Goal: Task Accomplishment & Management: Manage account settings

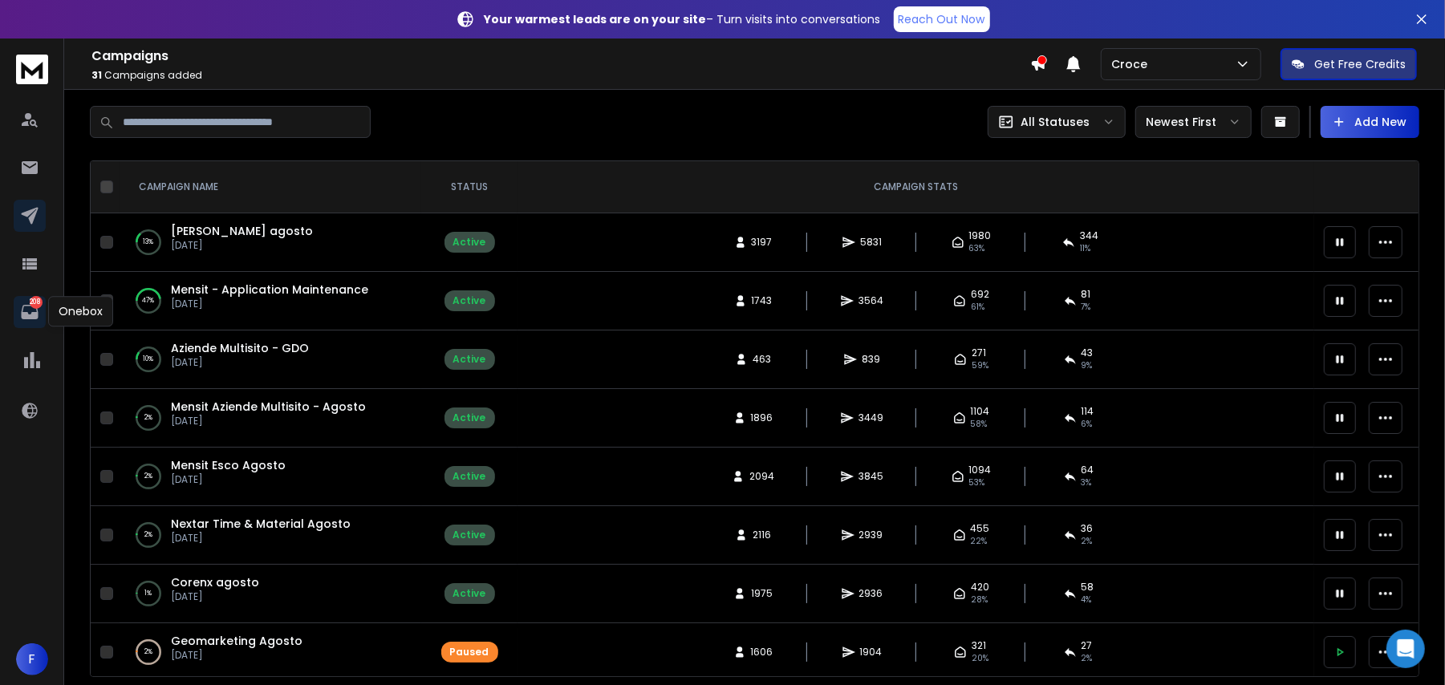
click at [30, 309] on p "208" at bounding box center [36, 302] width 13 height 13
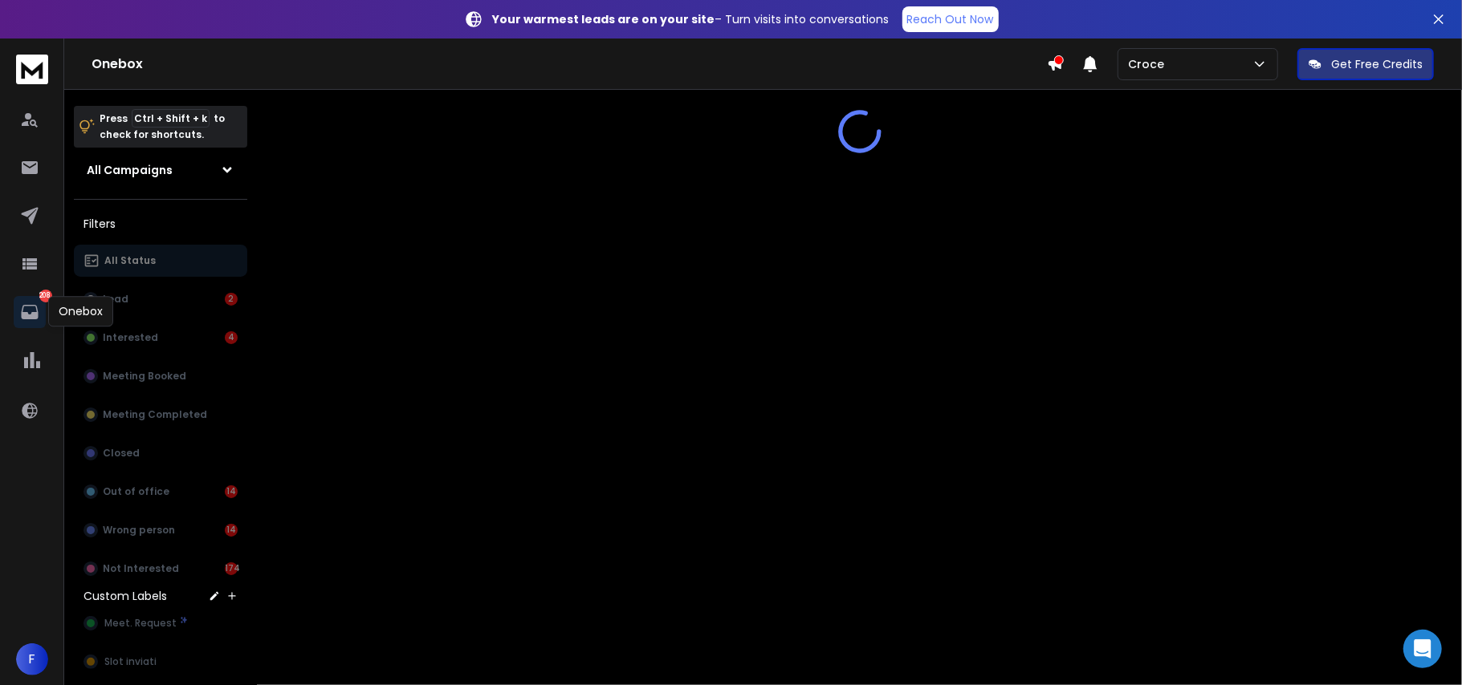
click at [30, 309] on icon at bounding box center [29, 312] width 19 height 19
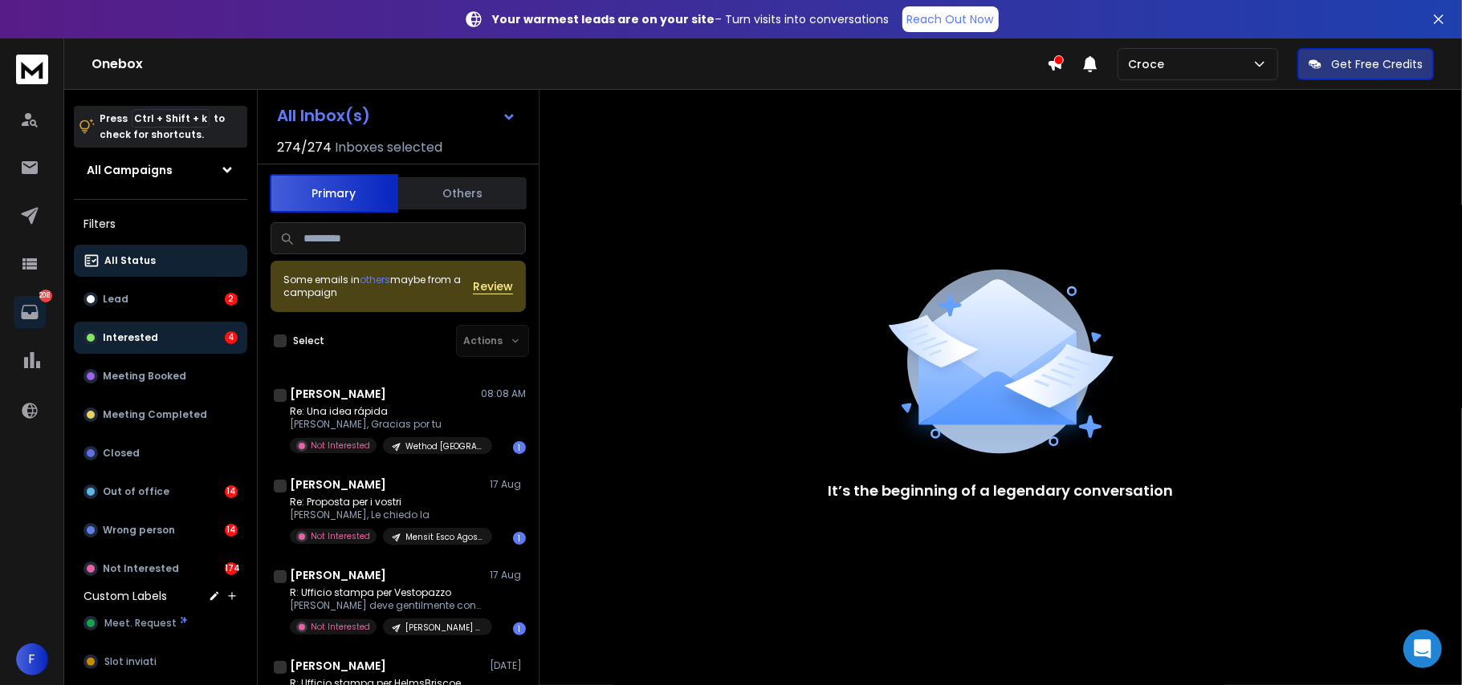
click at [218, 332] on button "Interested 4" at bounding box center [160, 338] width 173 height 32
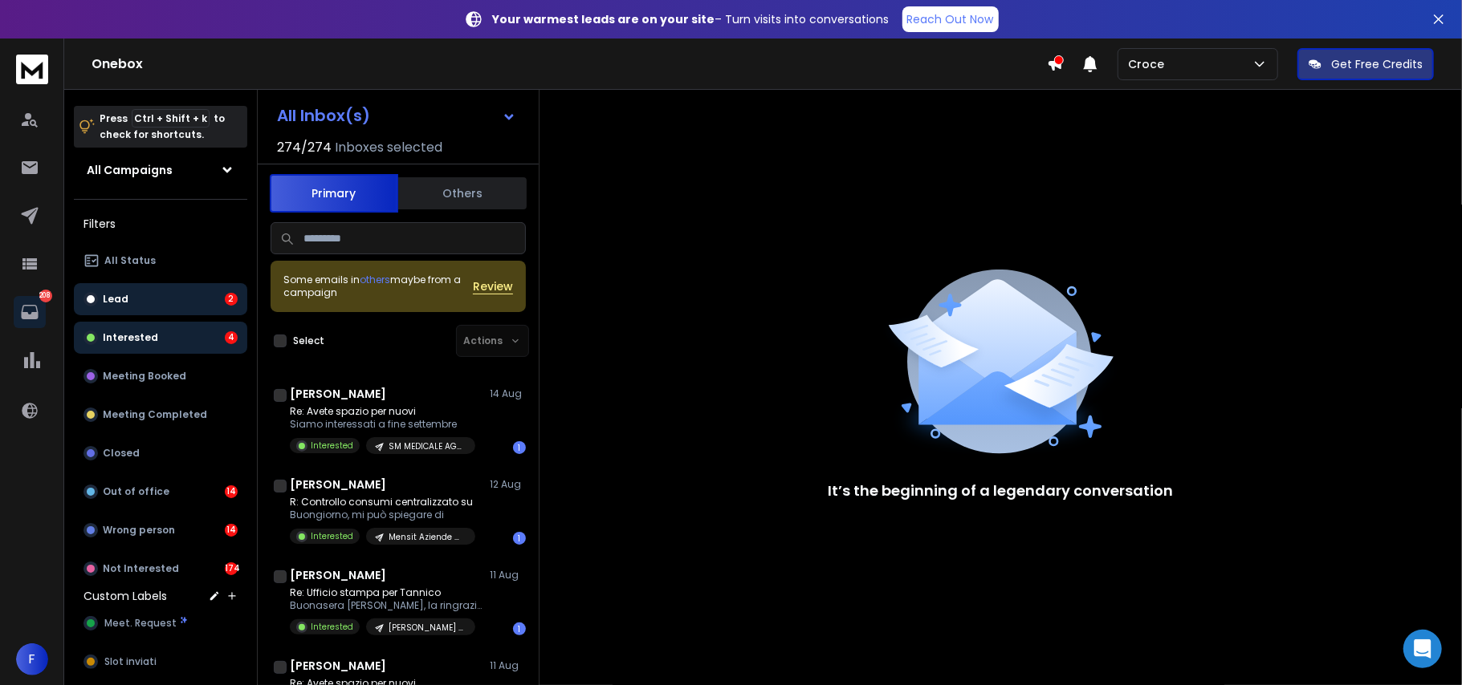
click at [116, 306] on div "Lead" at bounding box center [105, 299] width 45 height 14
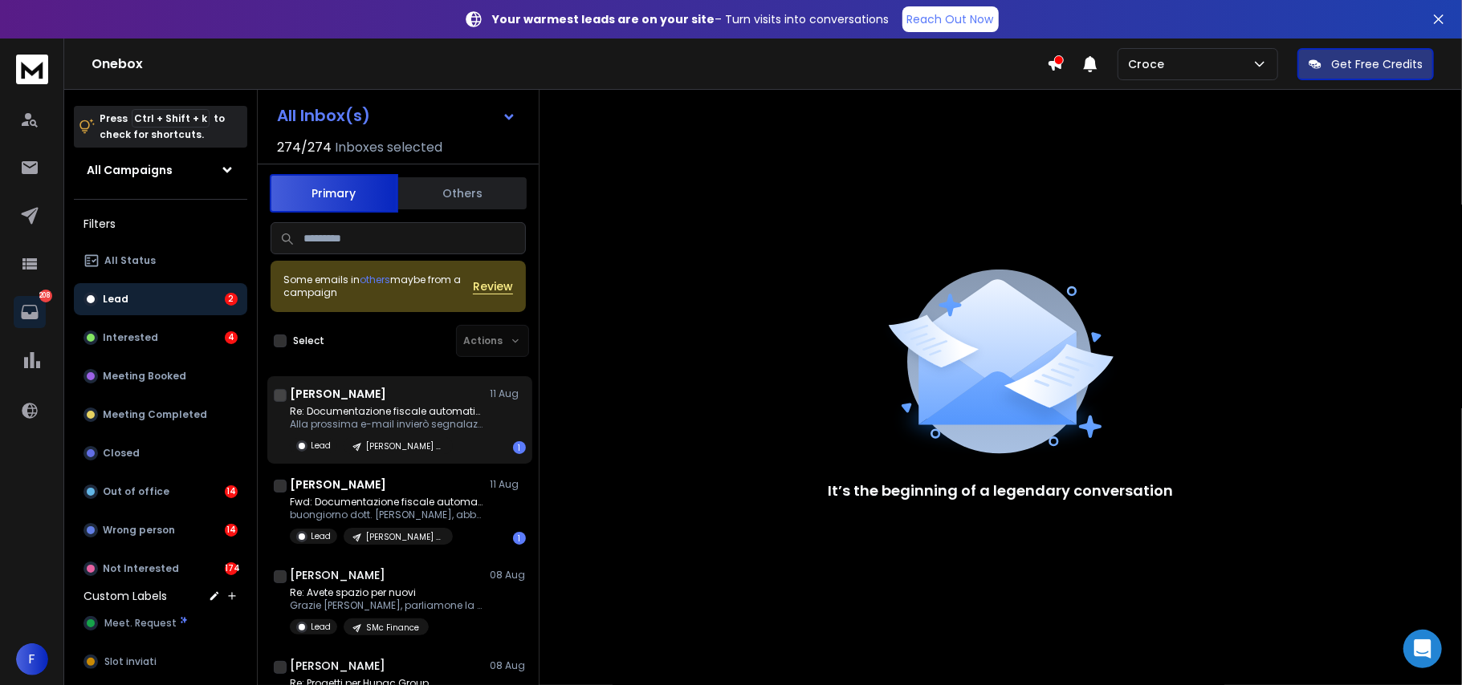
click at [486, 441] on div "Re: Documentazione fiscale automatizzata Alla prossima e-mail invierò segnalazi…" at bounding box center [408, 429] width 236 height 49
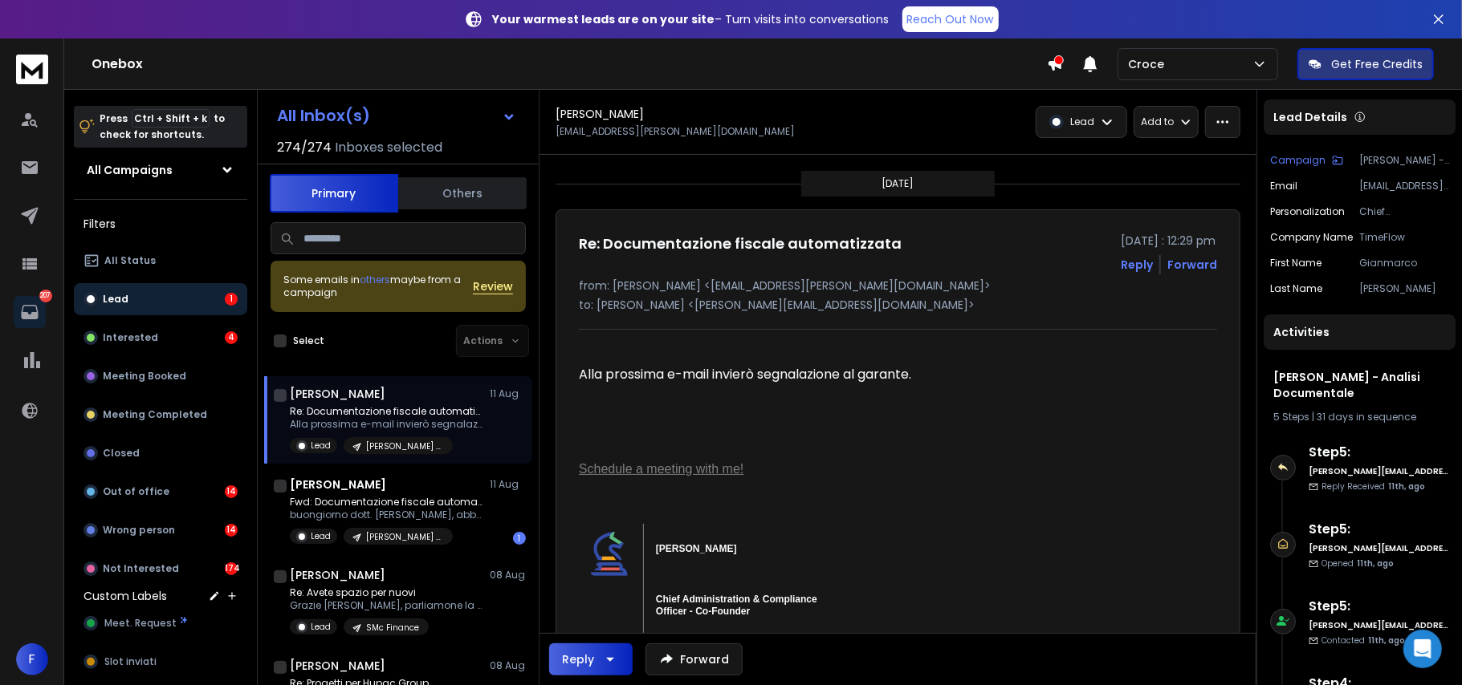
click at [485, 438] on div "Re: Documentazione fiscale automatizzata Alla prossima e-mail invierò segnalazi…" at bounding box center [408, 429] width 236 height 49
click at [1164, 127] on p "Add to" at bounding box center [1156, 122] width 33 height 13
click at [1212, 125] on button "button" at bounding box center [1222, 122] width 35 height 32
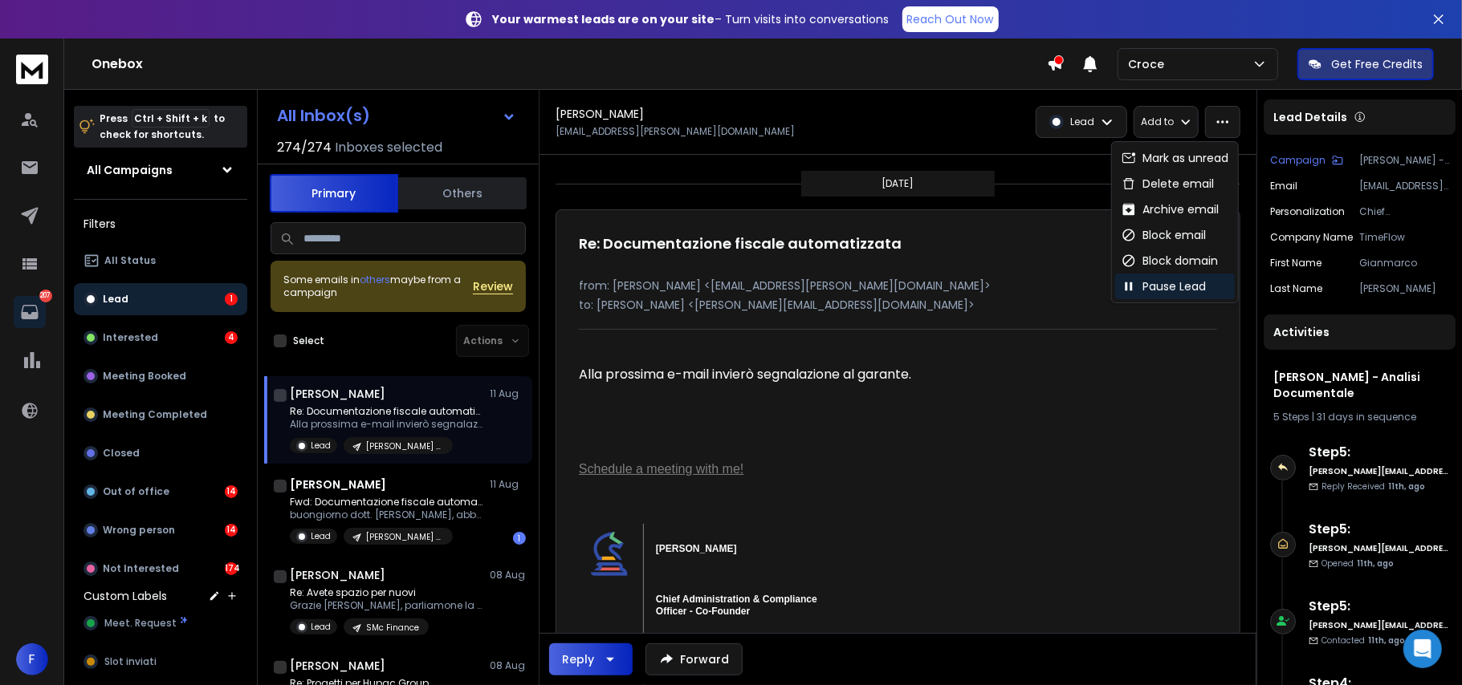
click at [1160, 281] on div "Pause Lead" at bounding box center [1163, 286] width 84 height 16
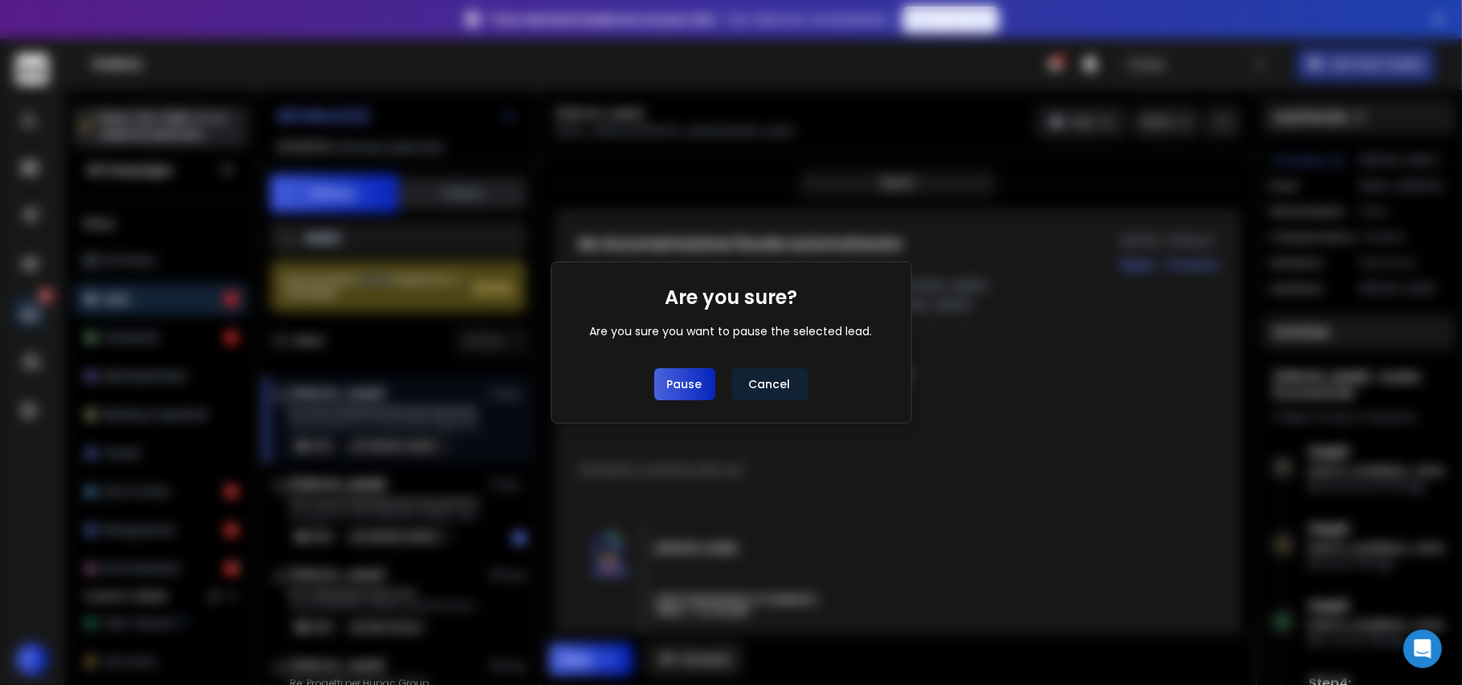
click at [684, 384] on button "Pause" at bounding box center [684, 384] width 61 height 32
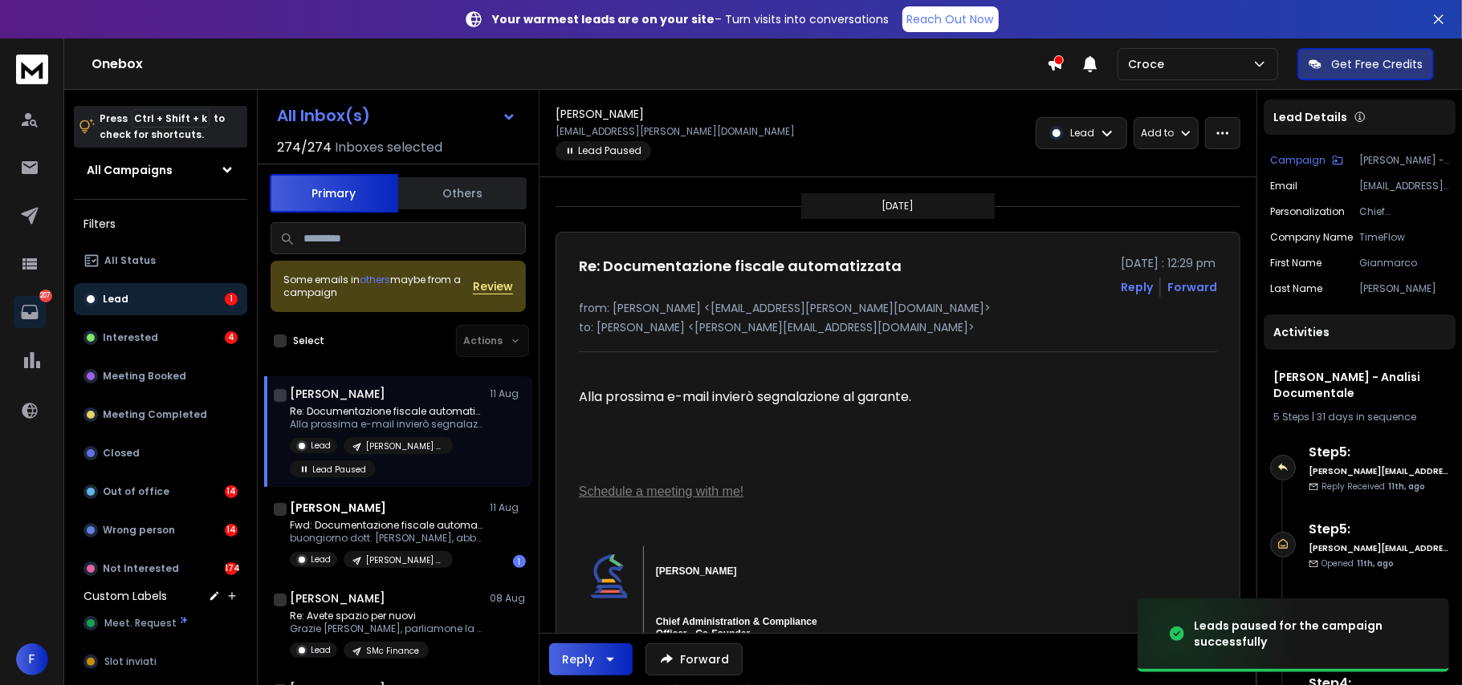
click at [1106, 135] on icon at bounding box center [1107, 134] width 10 height 6
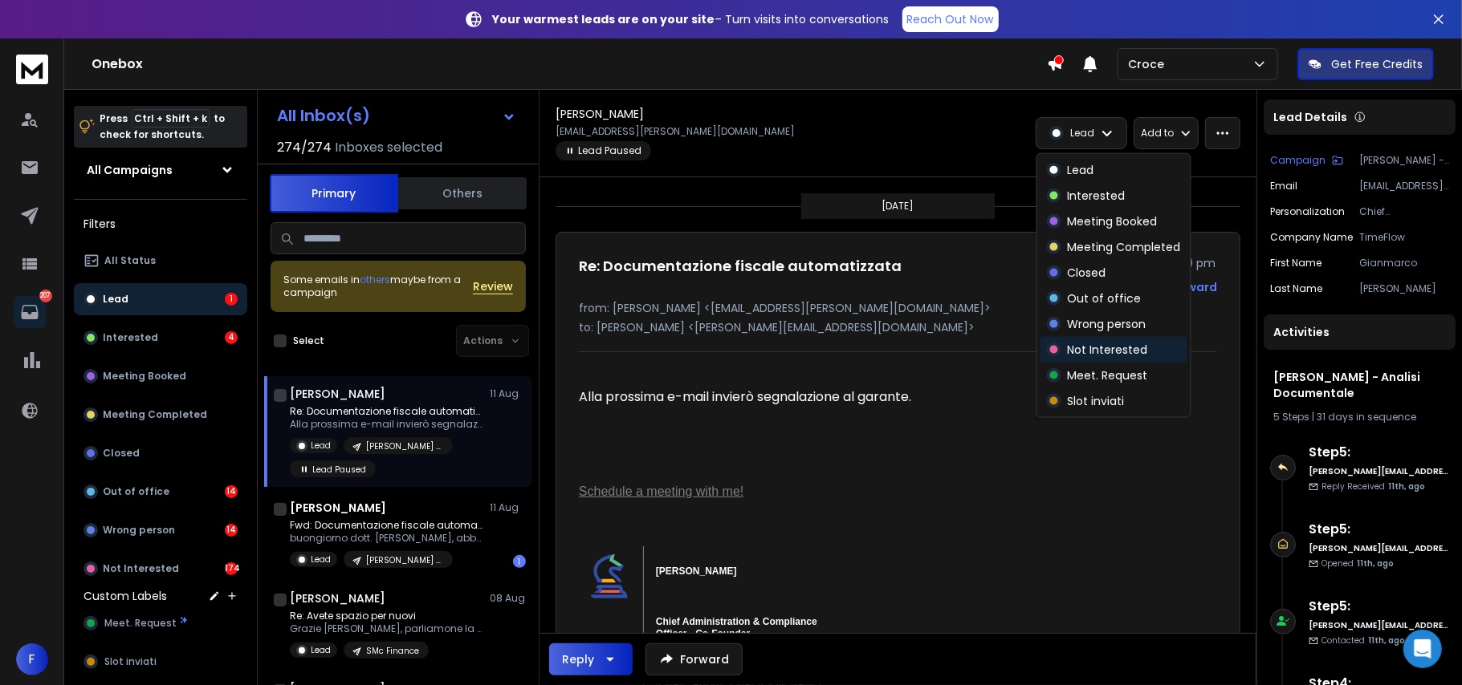
click at [1098, 352] on p "Not Interested" at bounding box center [1107, 350] width 80 height 16
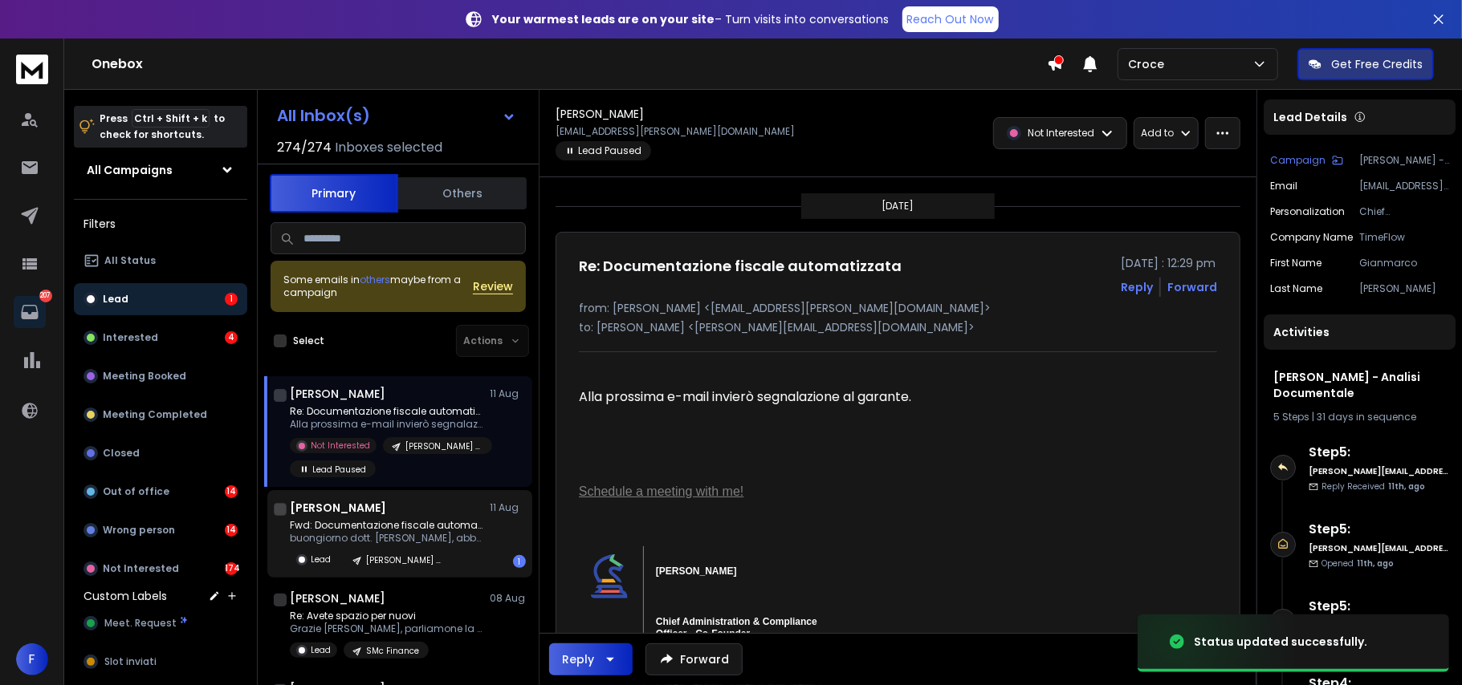
click at [422, 559] on p "[PERSON_NAME] - Analisi Documentale" at bounding box center [404, 561] width 77 height 12
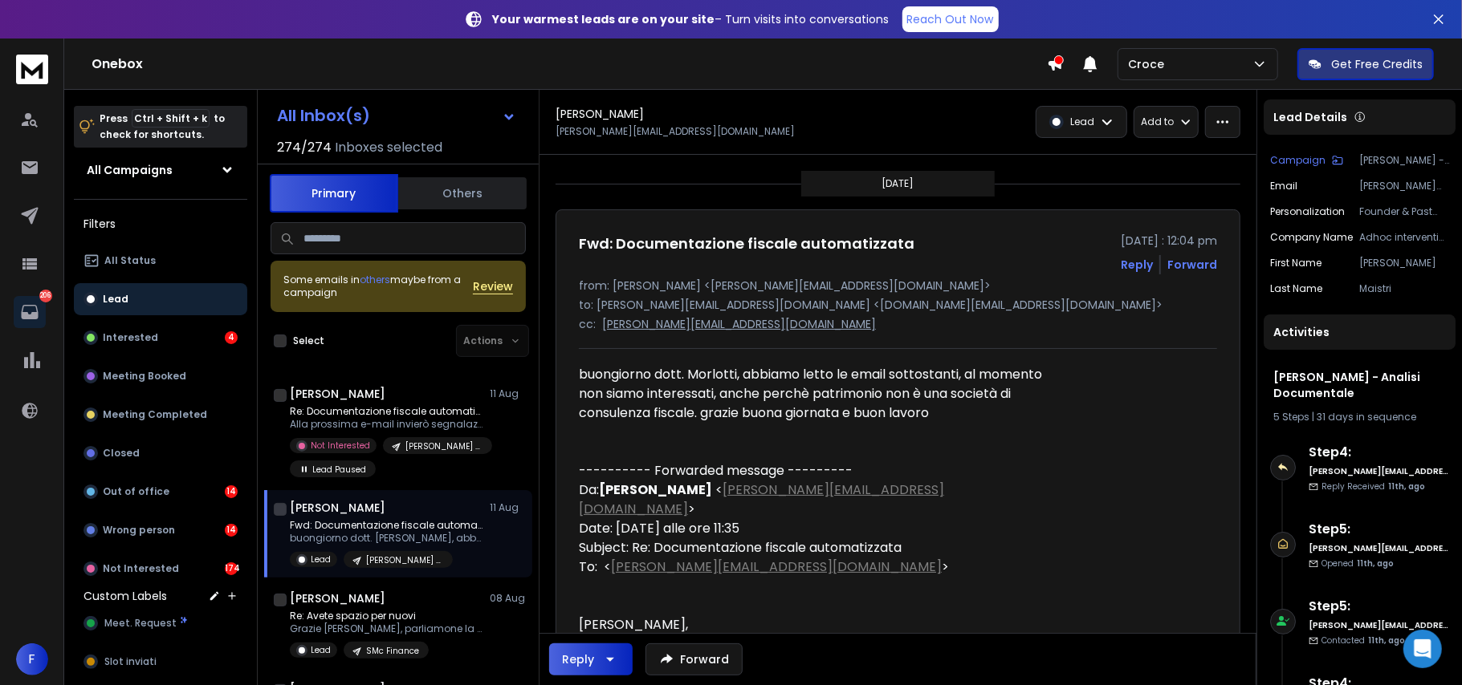
click at [1100, 125] on icon at bounding box center [1106, 122] width 13 height 13
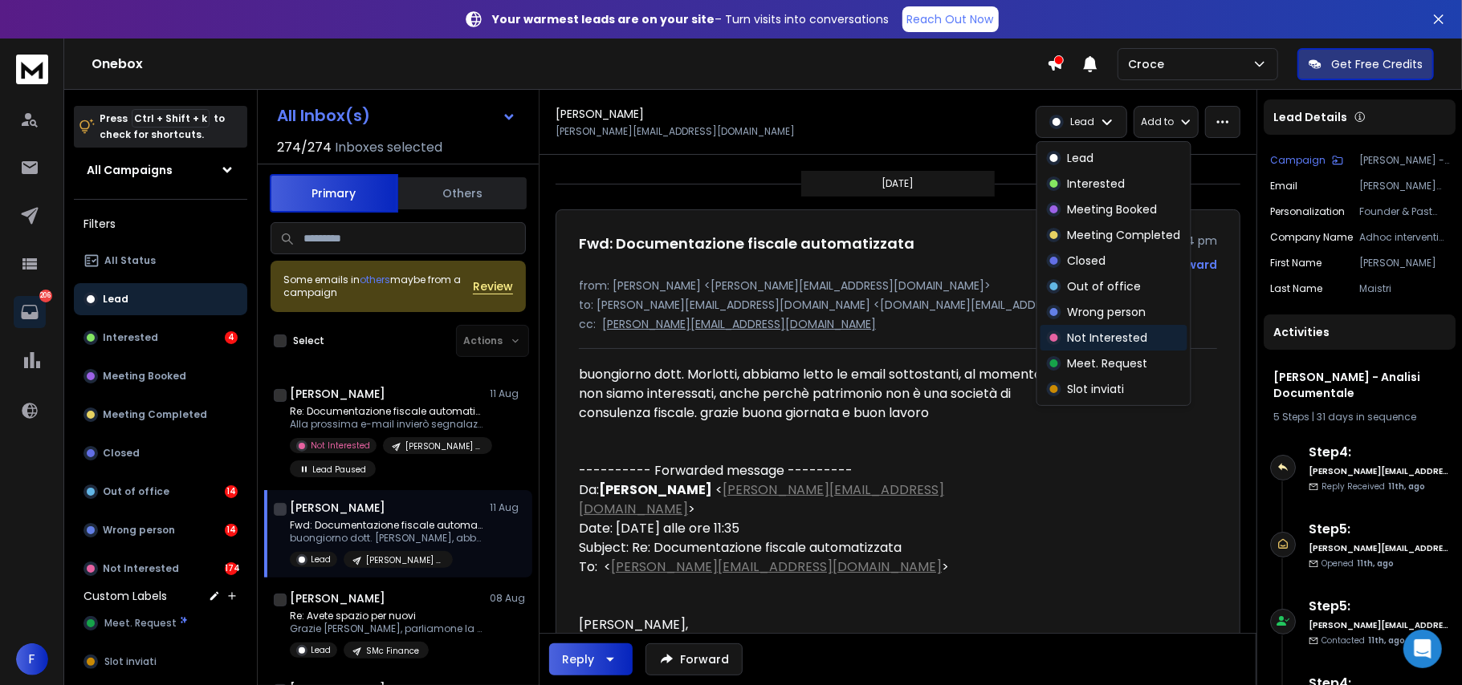
click at [1124, 344] on p "Not Interested" at bounding box center [1107, 338] width 80 height 16
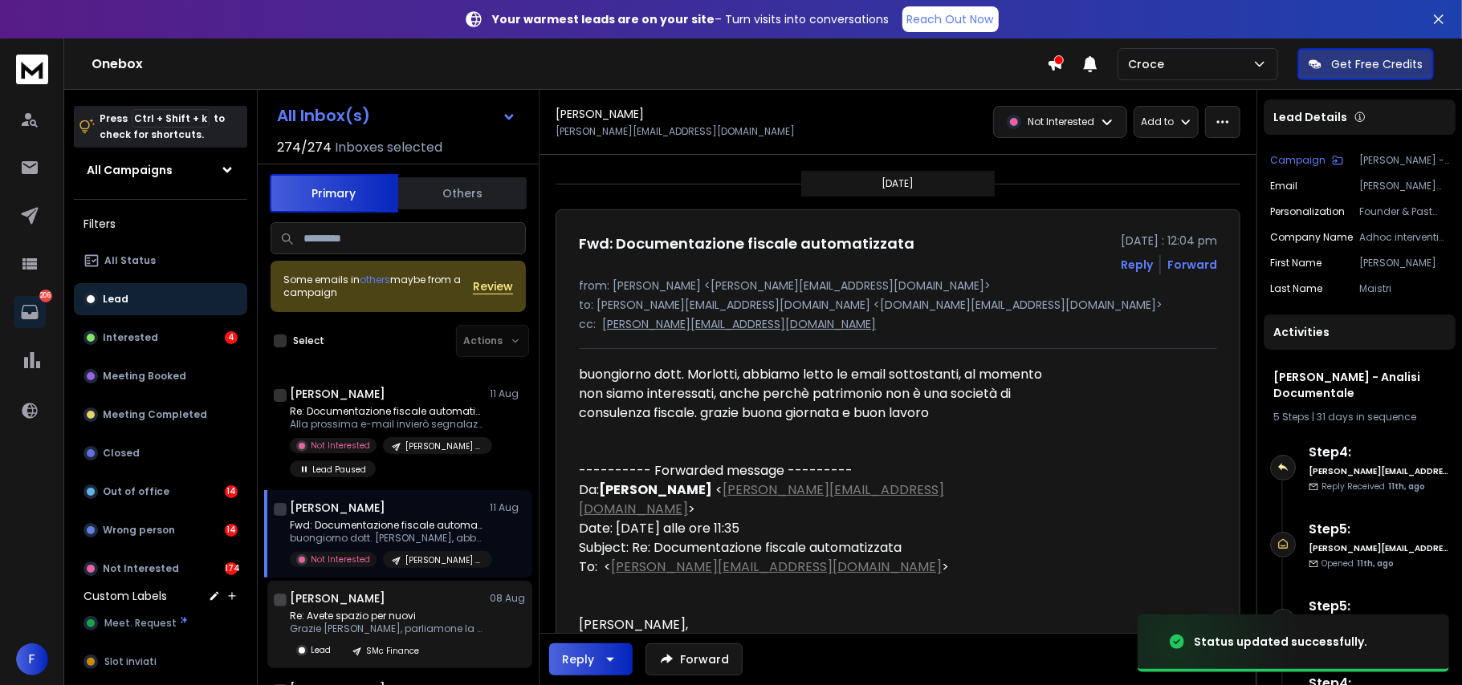
click at [444, 624] on p "Grazie [PERSON_NAME], parliamone la prossima" at bounding box center [386, 629] width 193 height 13
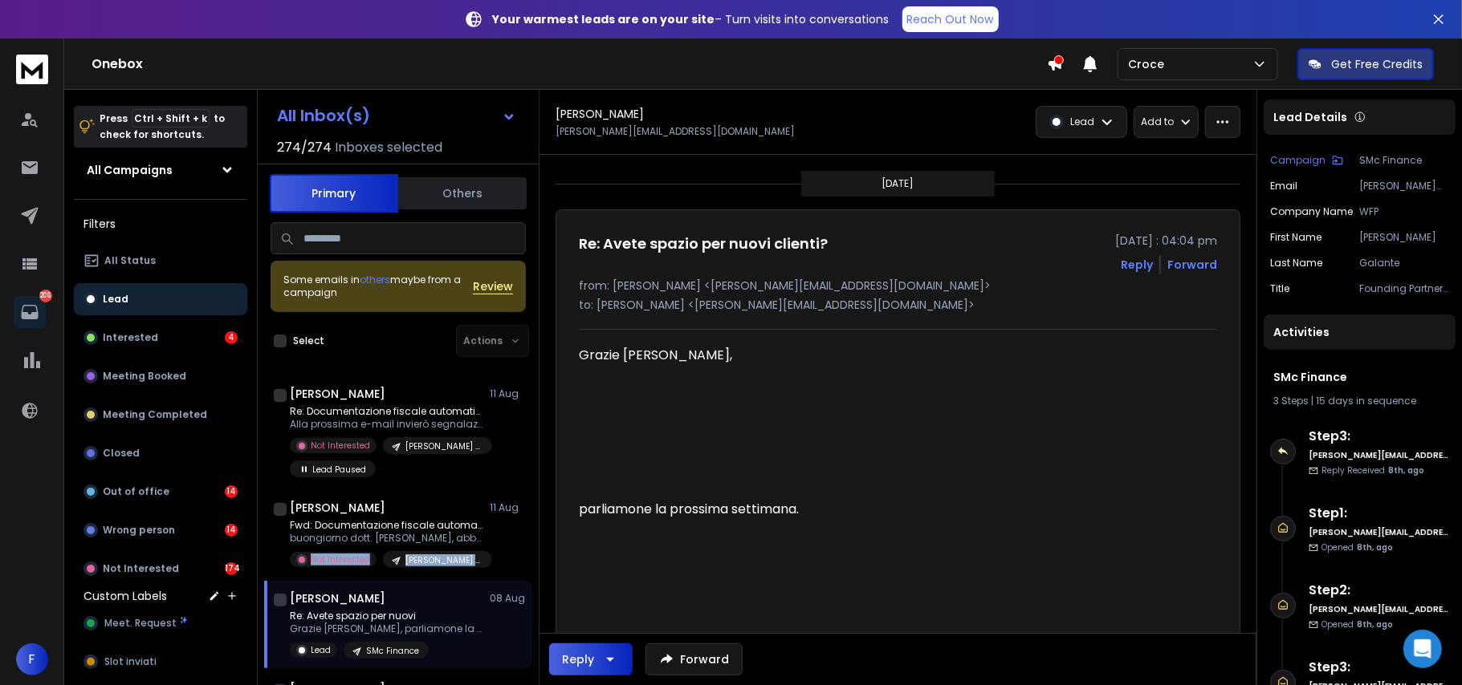
drag, startPoint x: 531, startPoint y: 533, endPoint x: 528, endPoint y: 573, distance: 40.3
click at [528, 573] on div "[PERSON_NAME] [DATE] Re: Documentazione fiscale automatizzata Alla prossima e-m…" at bounding box center [398, 626] width 281 height 507
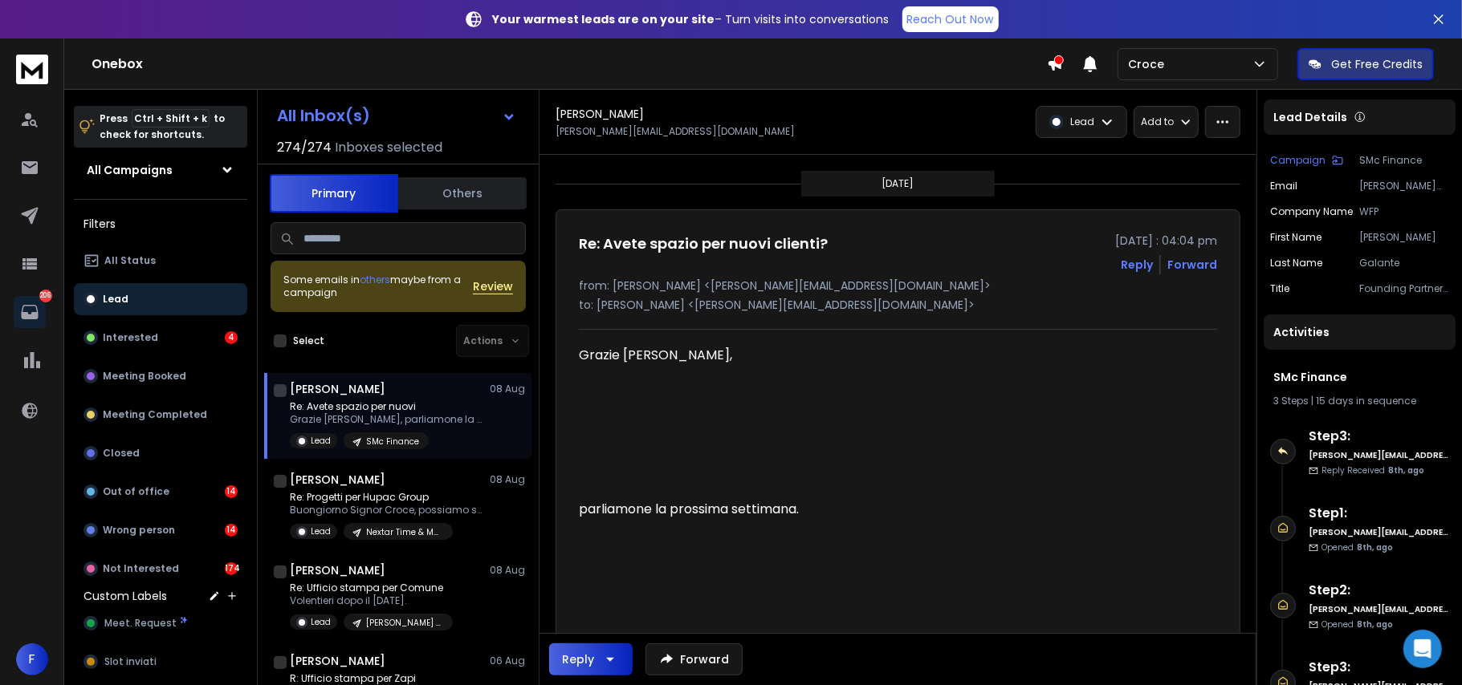
scroll to position [212, 0]
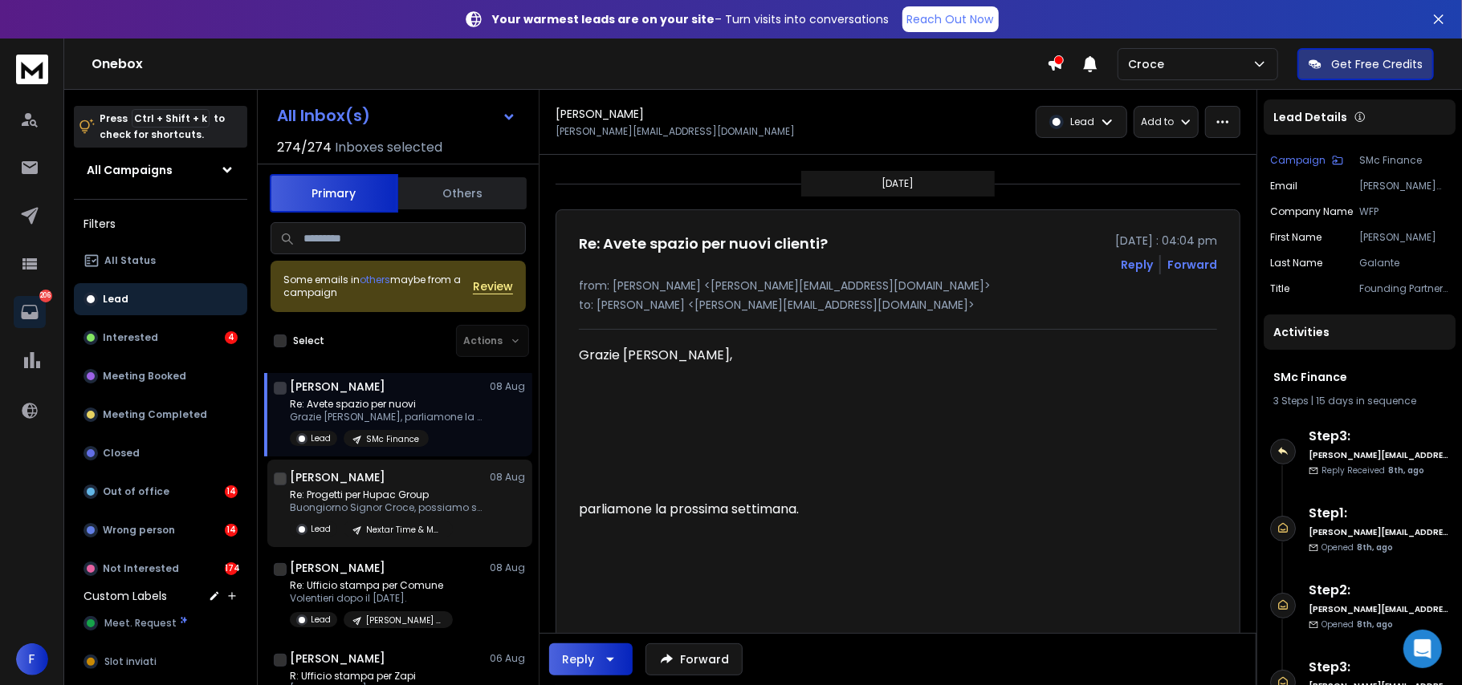
click at [474, 476] on div "[PERSON_NAME] [DATE]" at bounding box center [408, 478] width 236 height 16
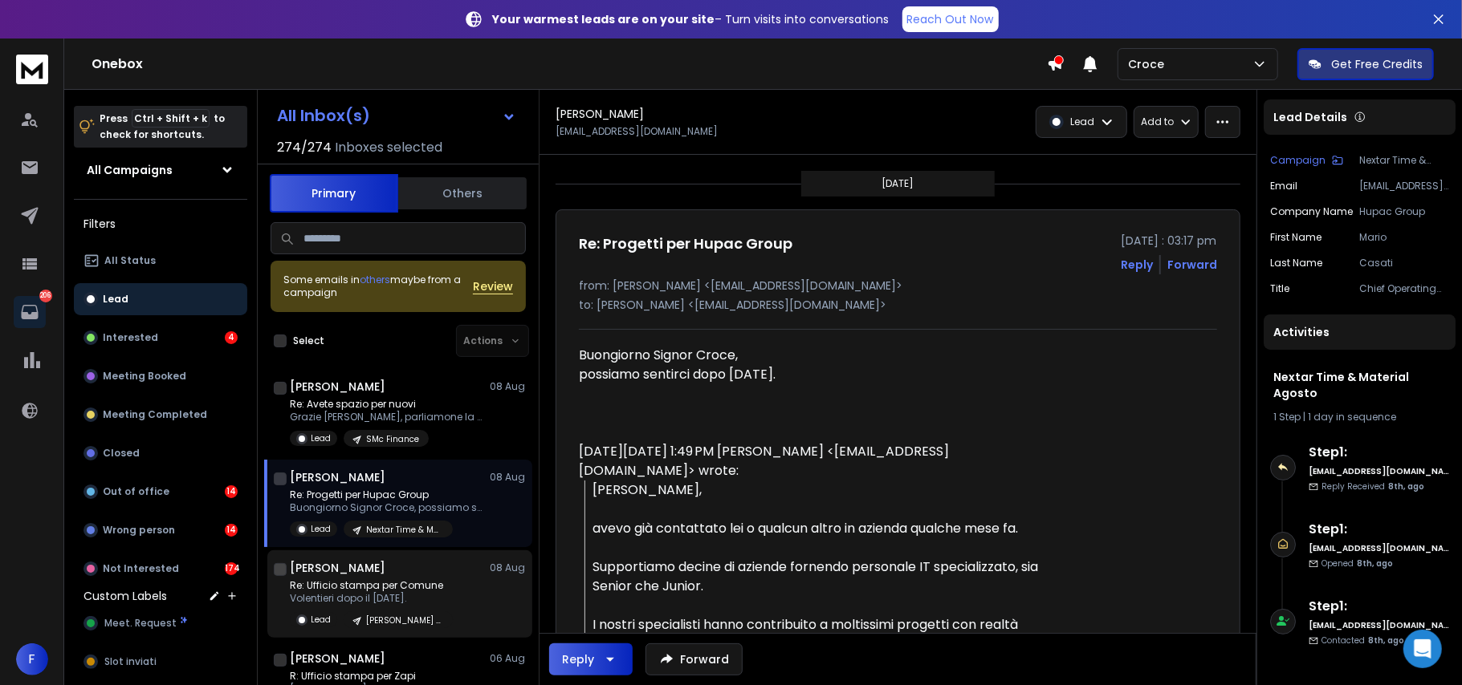
click at [437, 582] on p "Re: Ufficio stampa per Comune" at bounding box center [371, 585] width 163 height 13
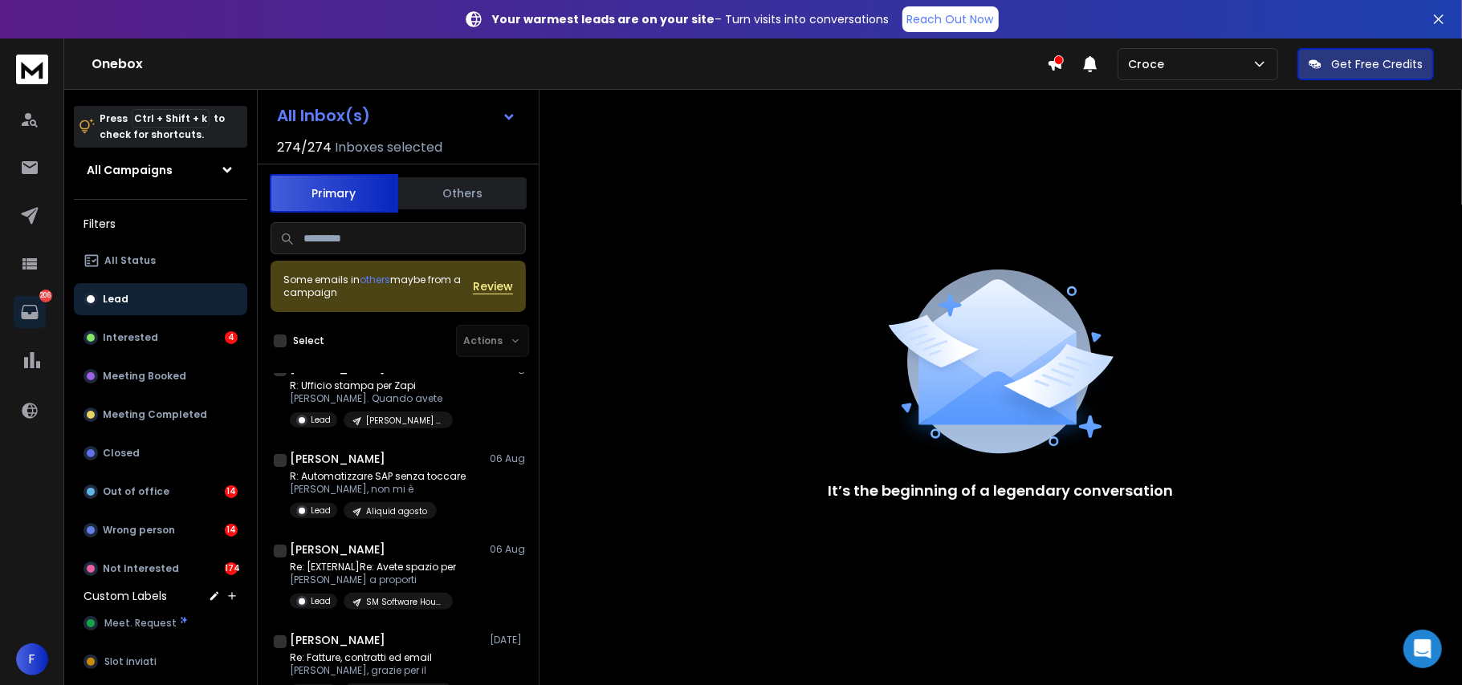
scroll to position [502, 0]
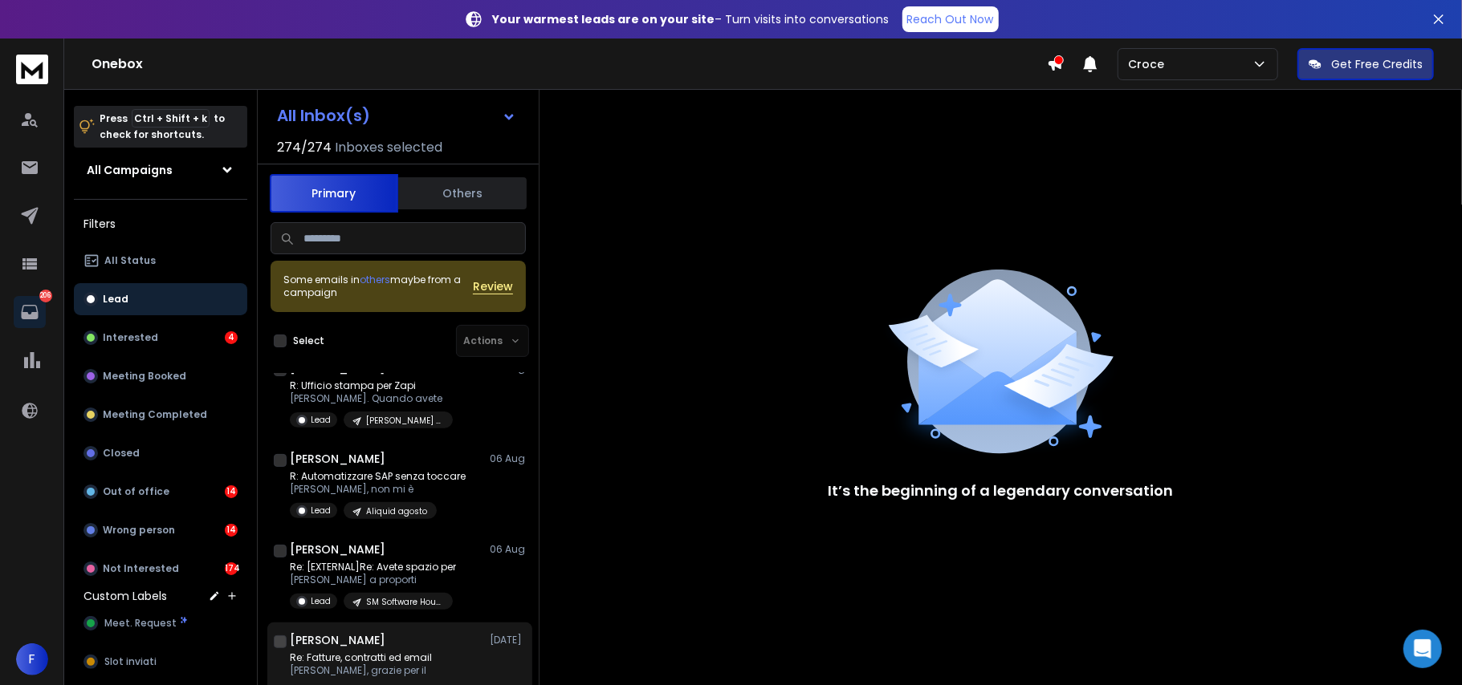
click at [448, 636] on div "[PERSON_NAME] [DATE]" at bounding box center [408, 640] width 236 height 16
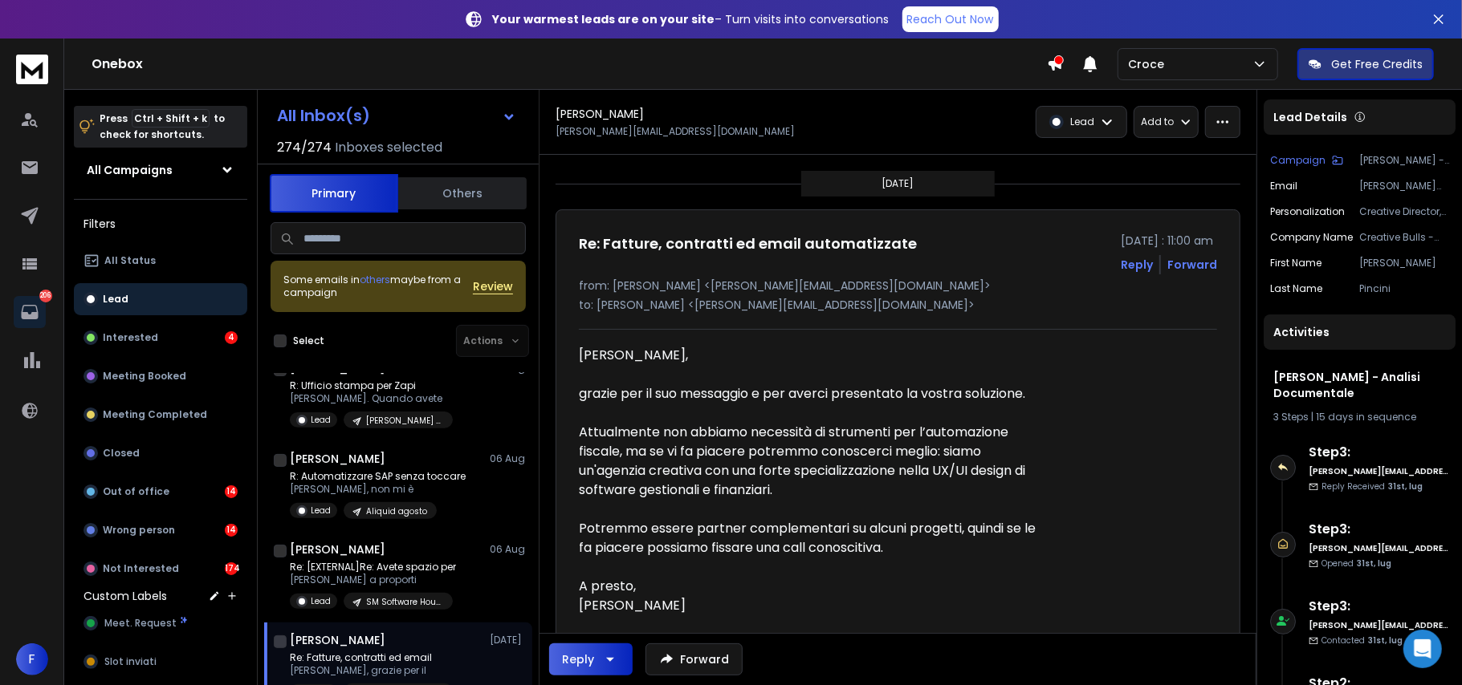
click at [1095, 130] on div "Lead" at bounding box center [1081, 122] width 90 height 30
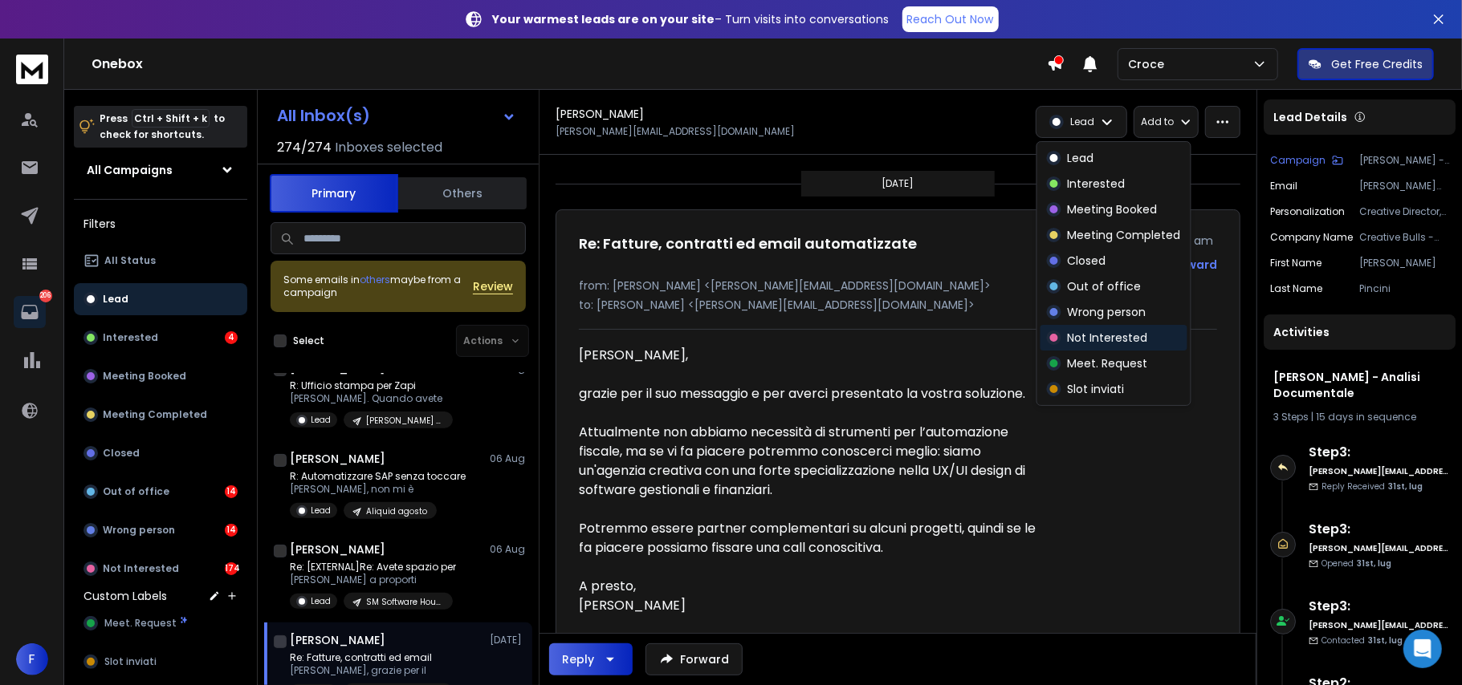
click at [1124, 339] on p "Not Interested" at bounding box center [1107, 338] width 80 height 16
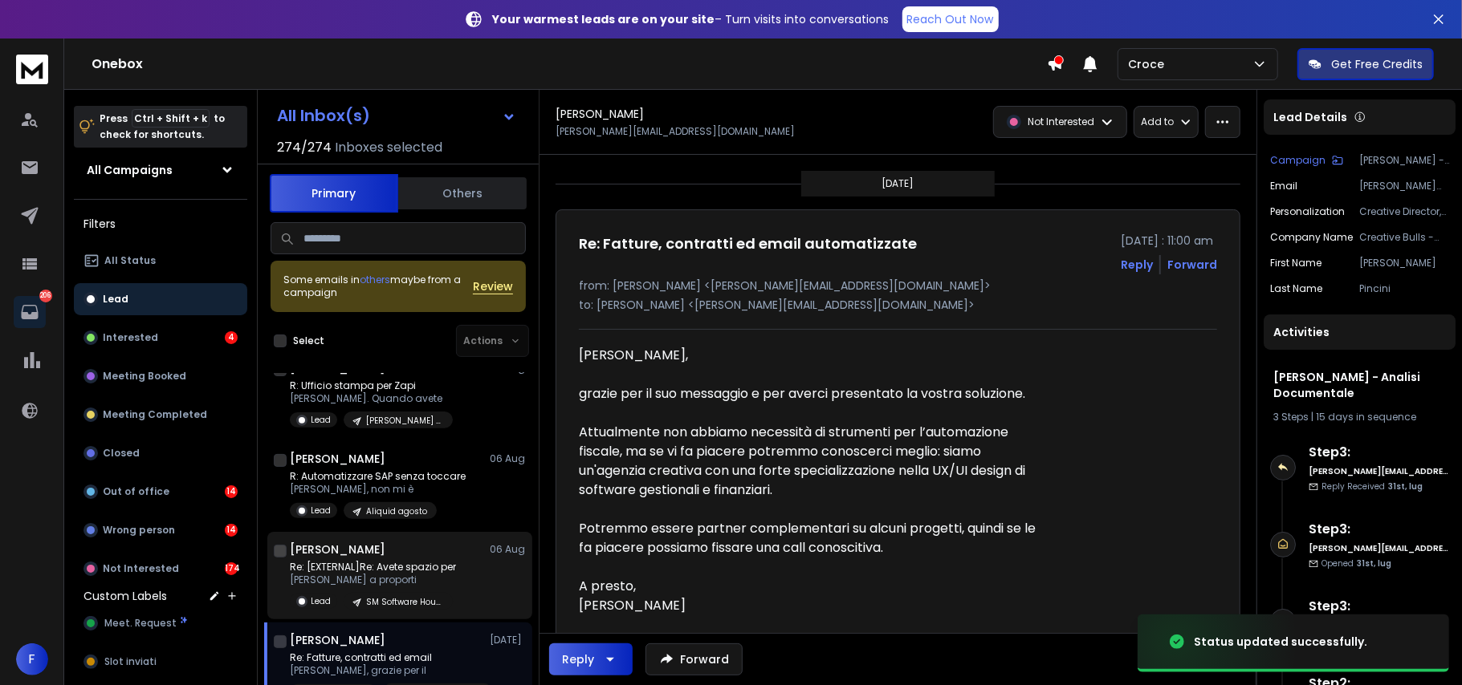
click at [479, 583] on div "Re: [EXTERNAL]Re: Avete spazio per [PERSON_NAME] a proporti Lead SM Software Ho…" at bounding box center [408, 585] width 236 height 49
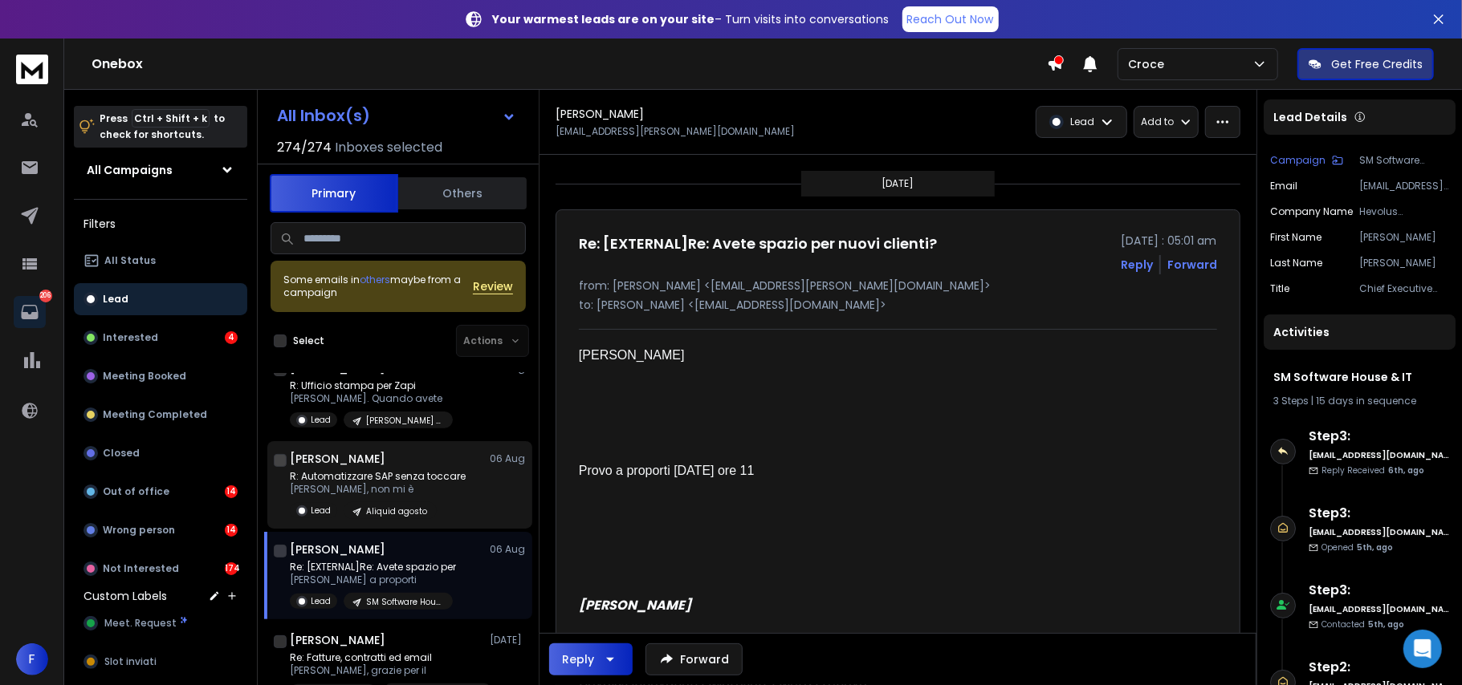
click at [463, 499] on div "R: Automatizzare SAP senza [PERSON_NAME], non mi è Lead Aliquid agosto" at bounding box center [408, 494] width 236 height 49
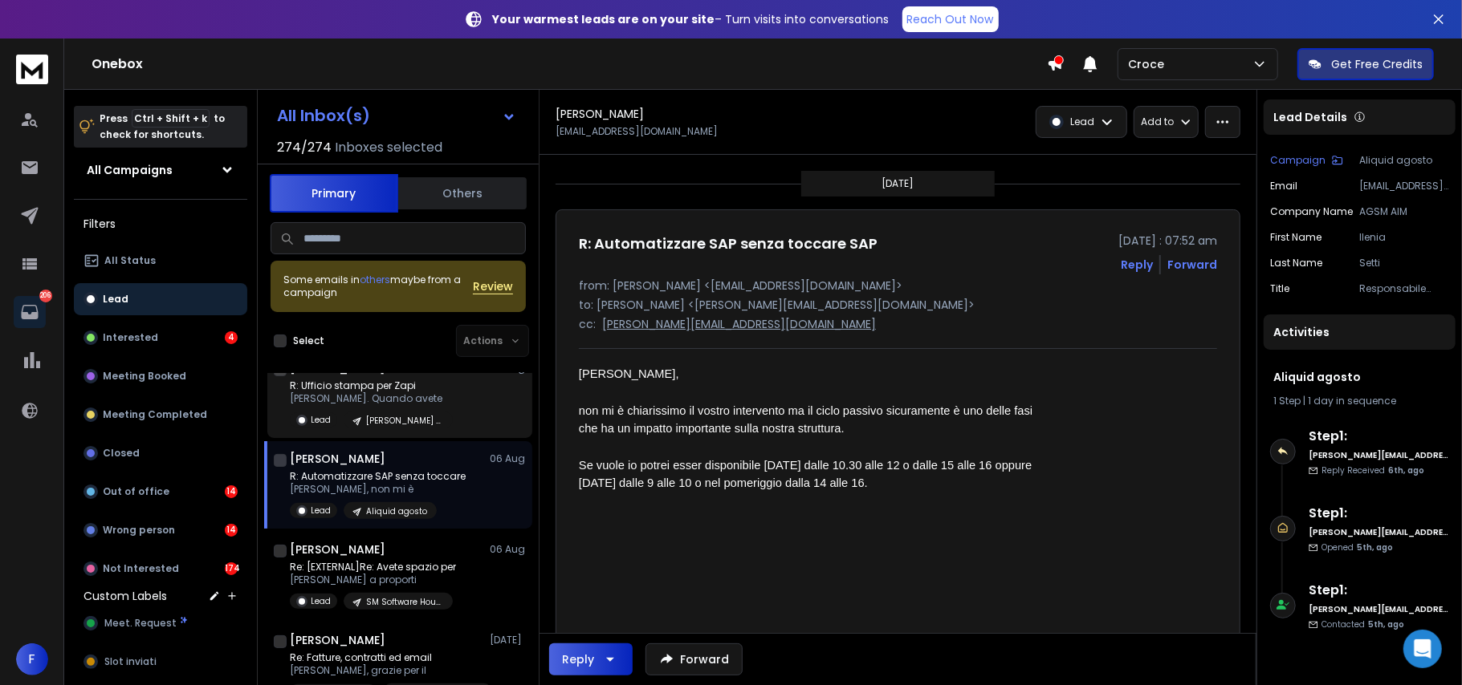
click at [443, 406] on div "R: Ufficio stampa per [PERSON_NAME]. Quando avete Lead [PERSON_NAME] agosto" at bounding box center [371, 404] width 163 height 49
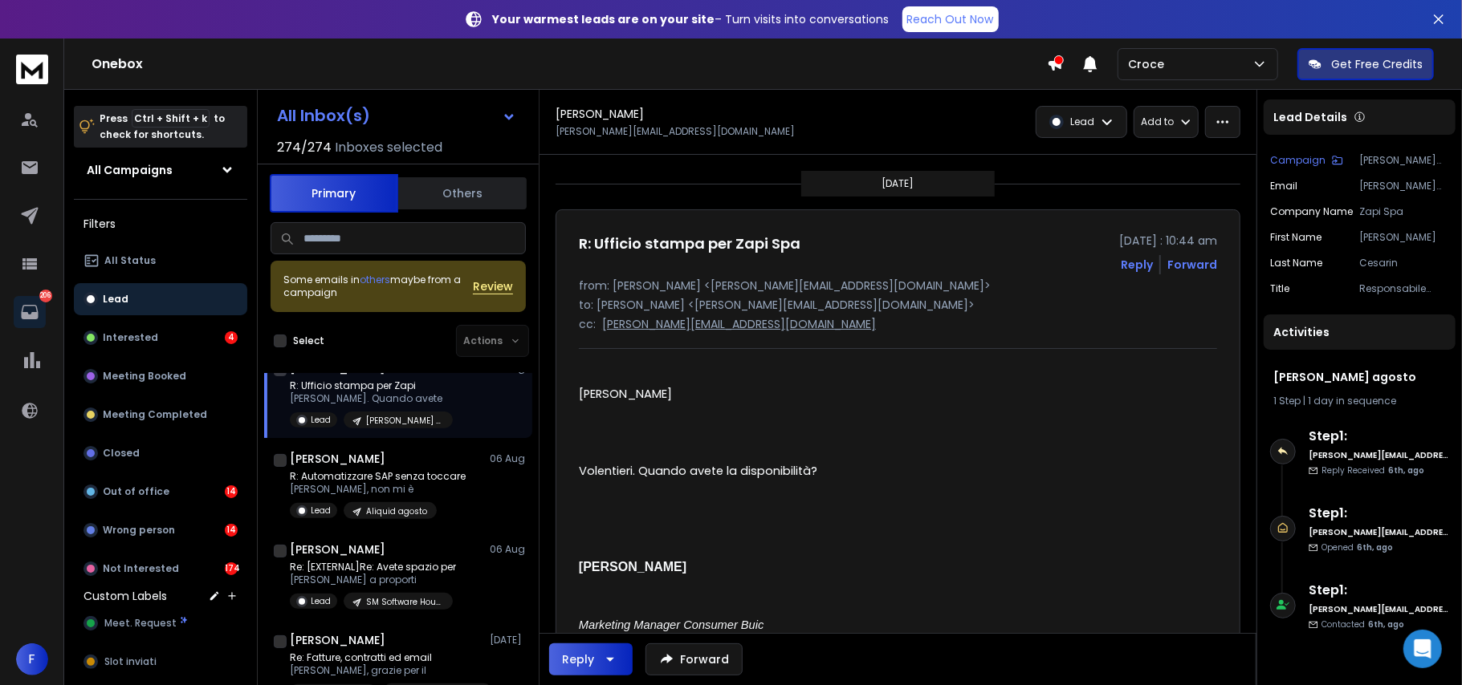
scroll to position [216, 0]
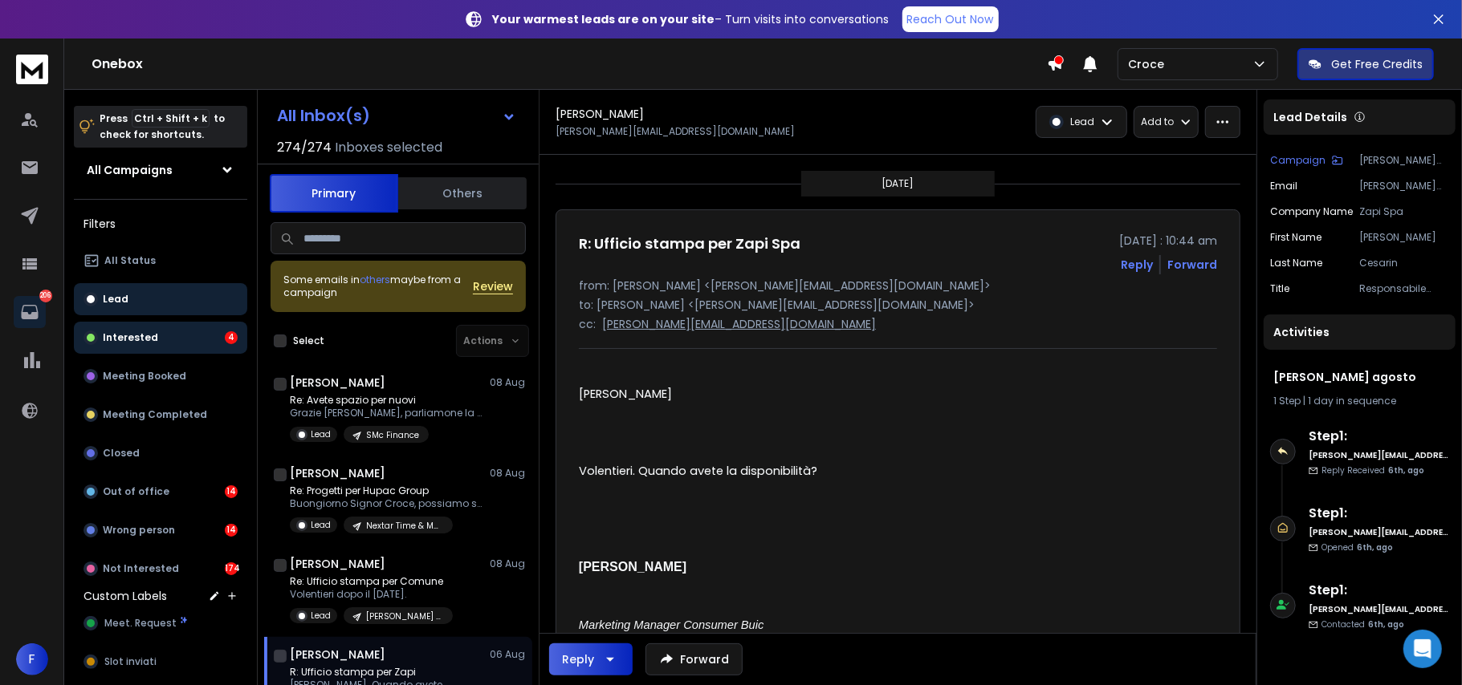
click at [152, 335] on p "Interested" at bounding box center [130, 337] width 55 height 13
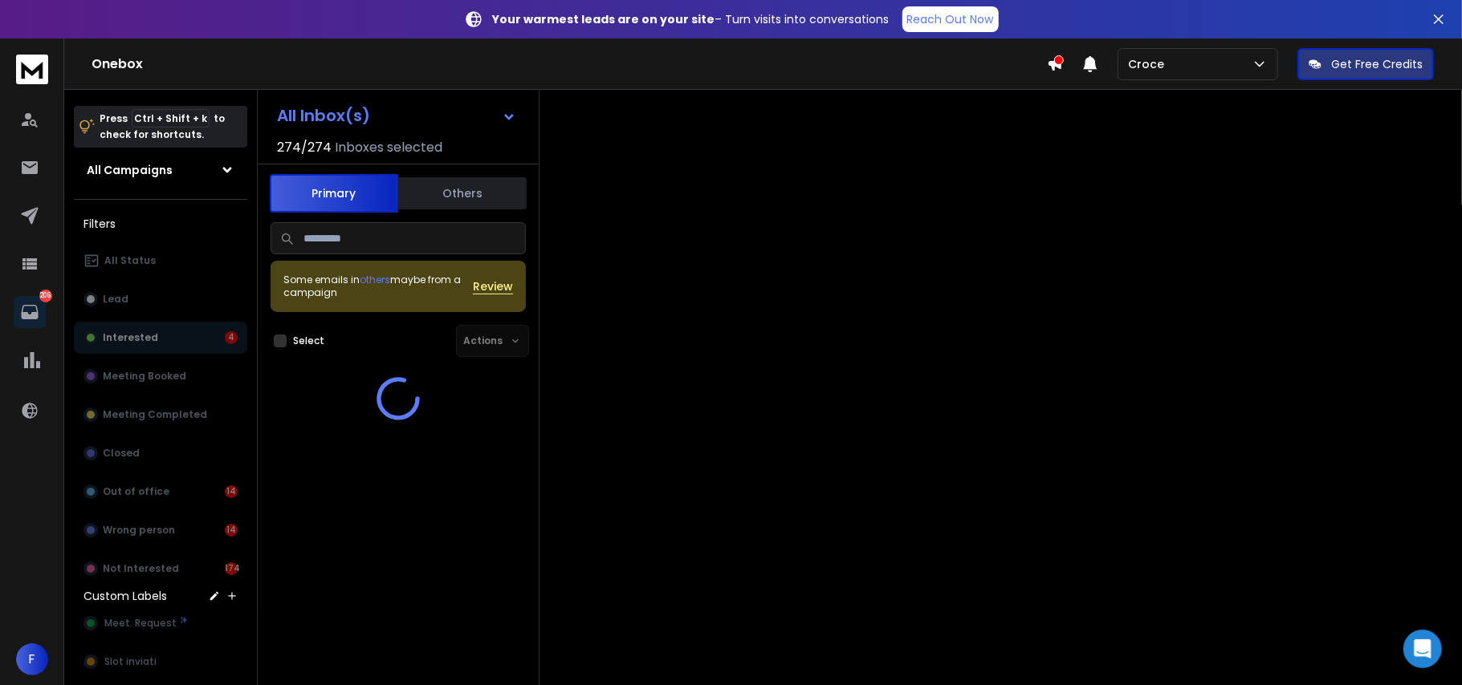
scroll to position [0, 0]
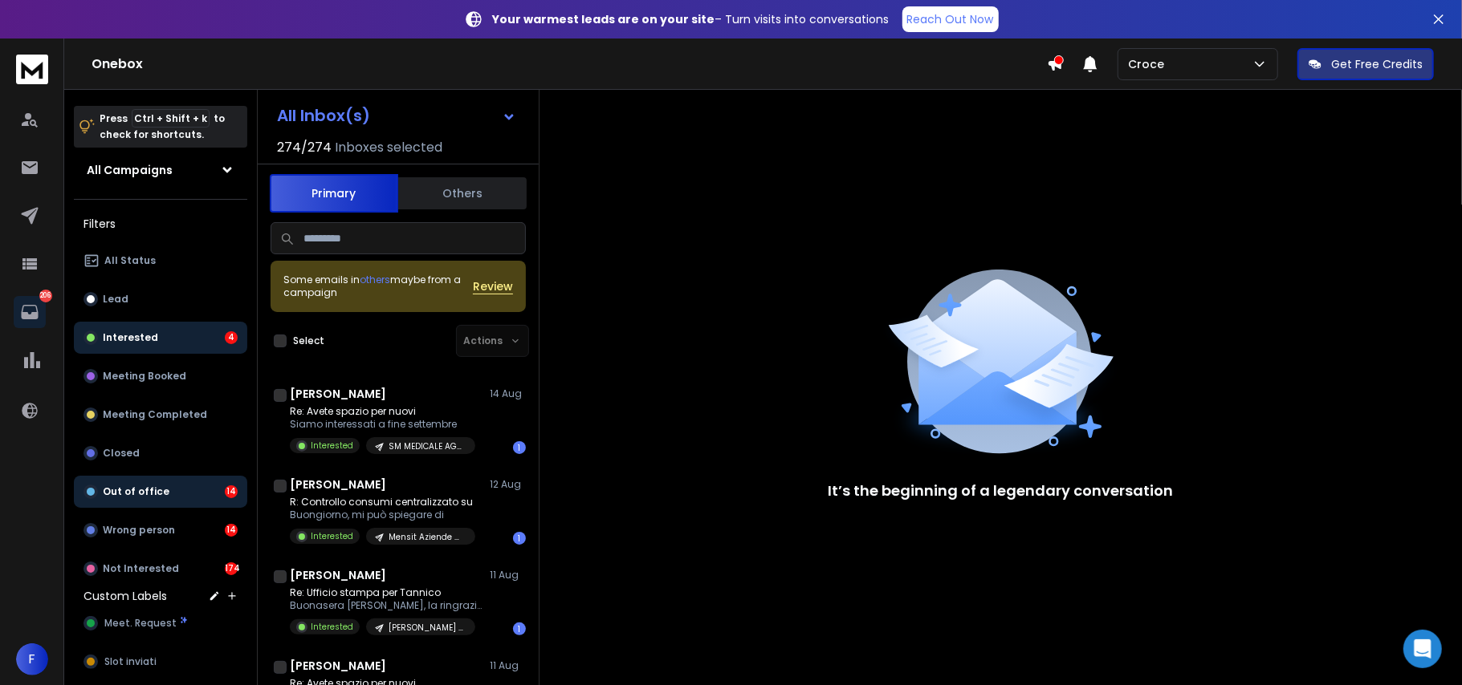
click at [165, 499] on button "Out of office 14" at bounding box center [160, 492] width 173 height 32
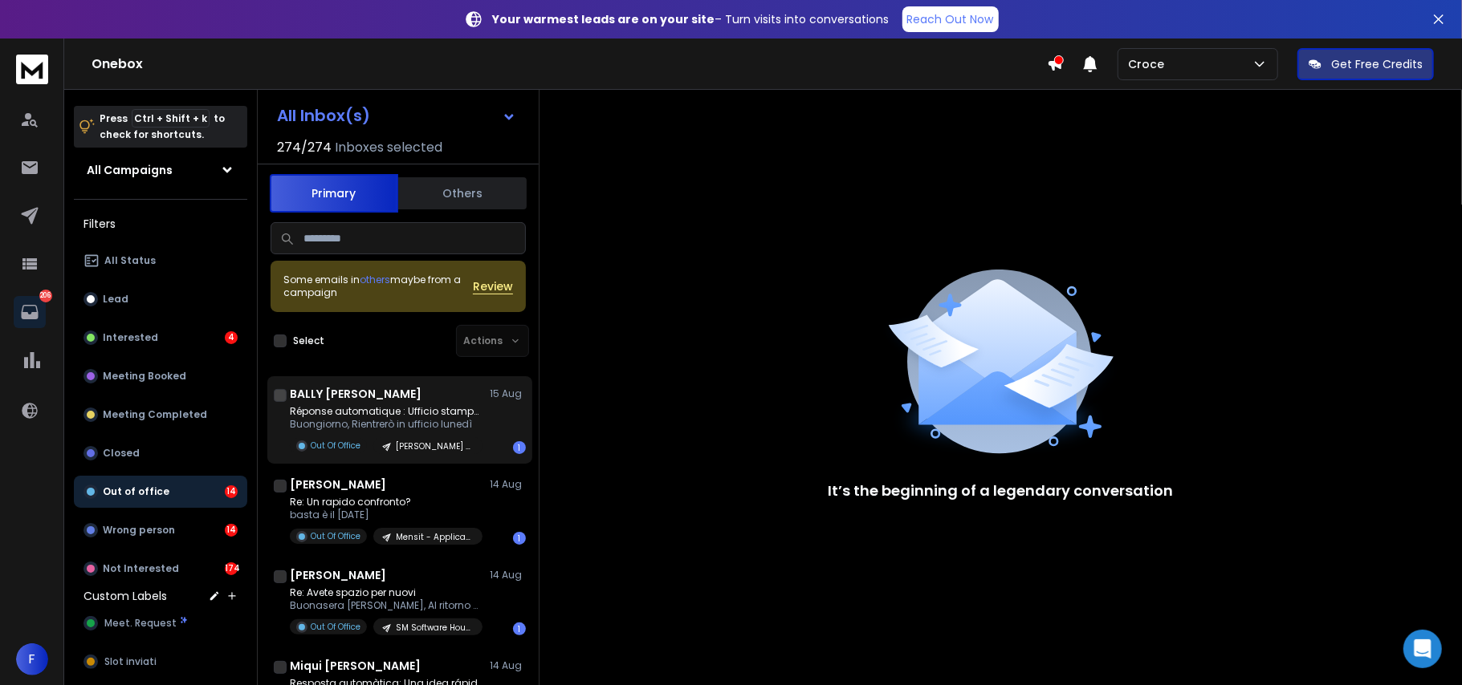
click at [456, 428] on p "Buongiorno, Rientrerò in ufficio lunedì" at bounding box center [386, 424] width 193 height 13
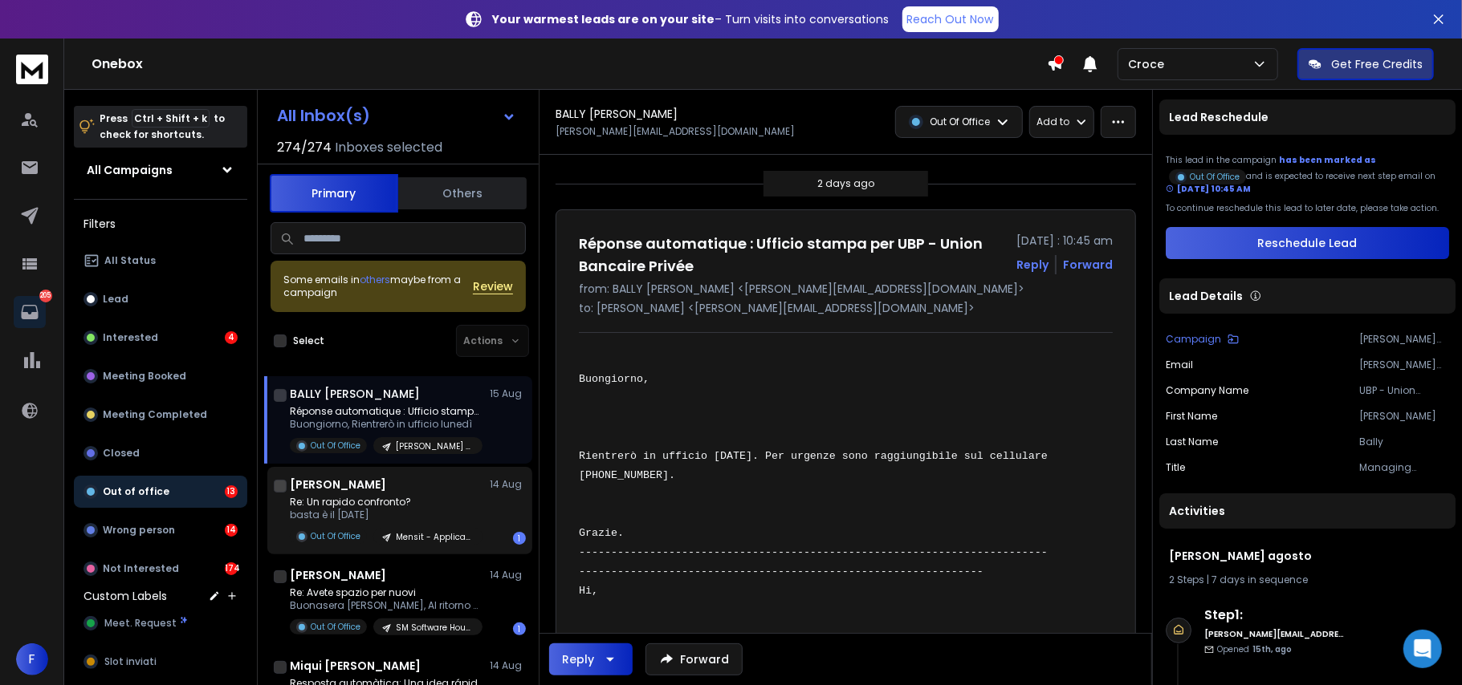
click at [441, 491] on div "[PERSON_NAME] [DATE]" at bounding box center [408, 485] width 236 height 16
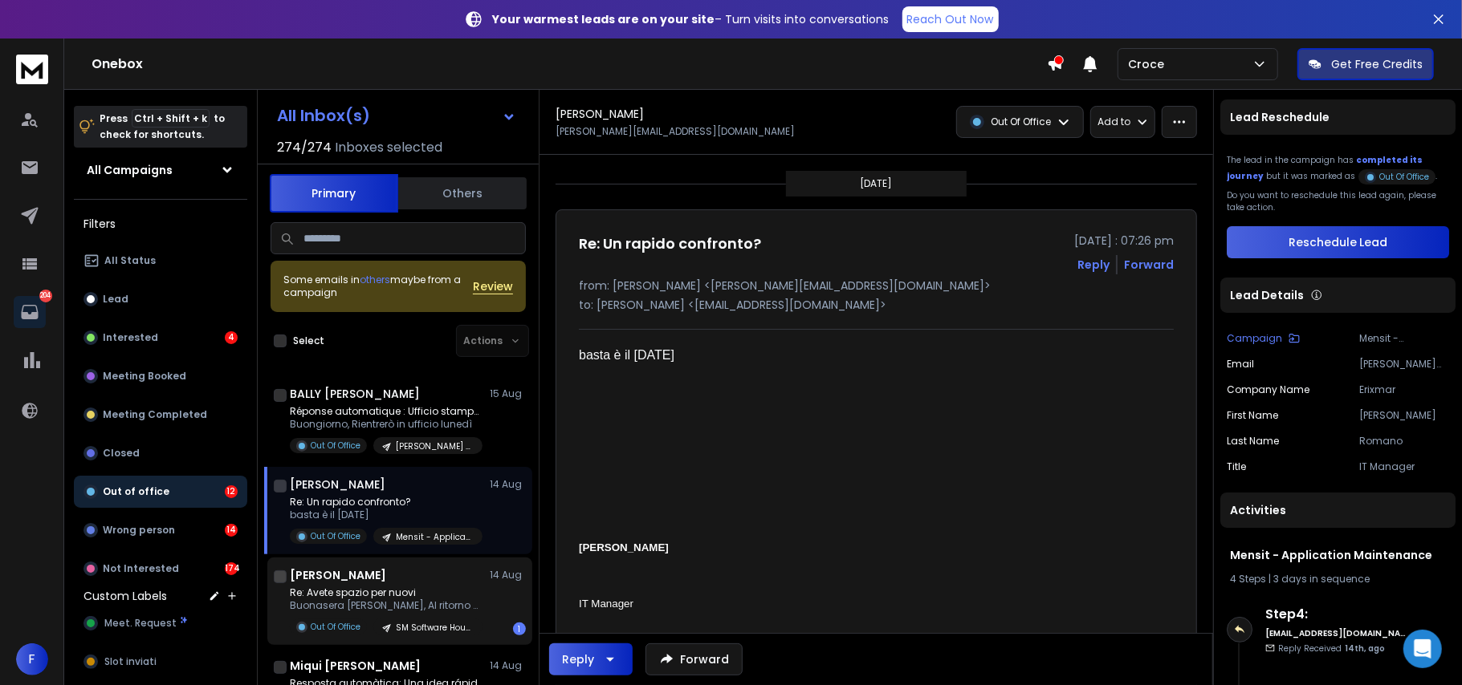
click at [486, 582] on div "[PERSON_NAME] [DATE]" at bounding box center [408, 575] width 236 height 16
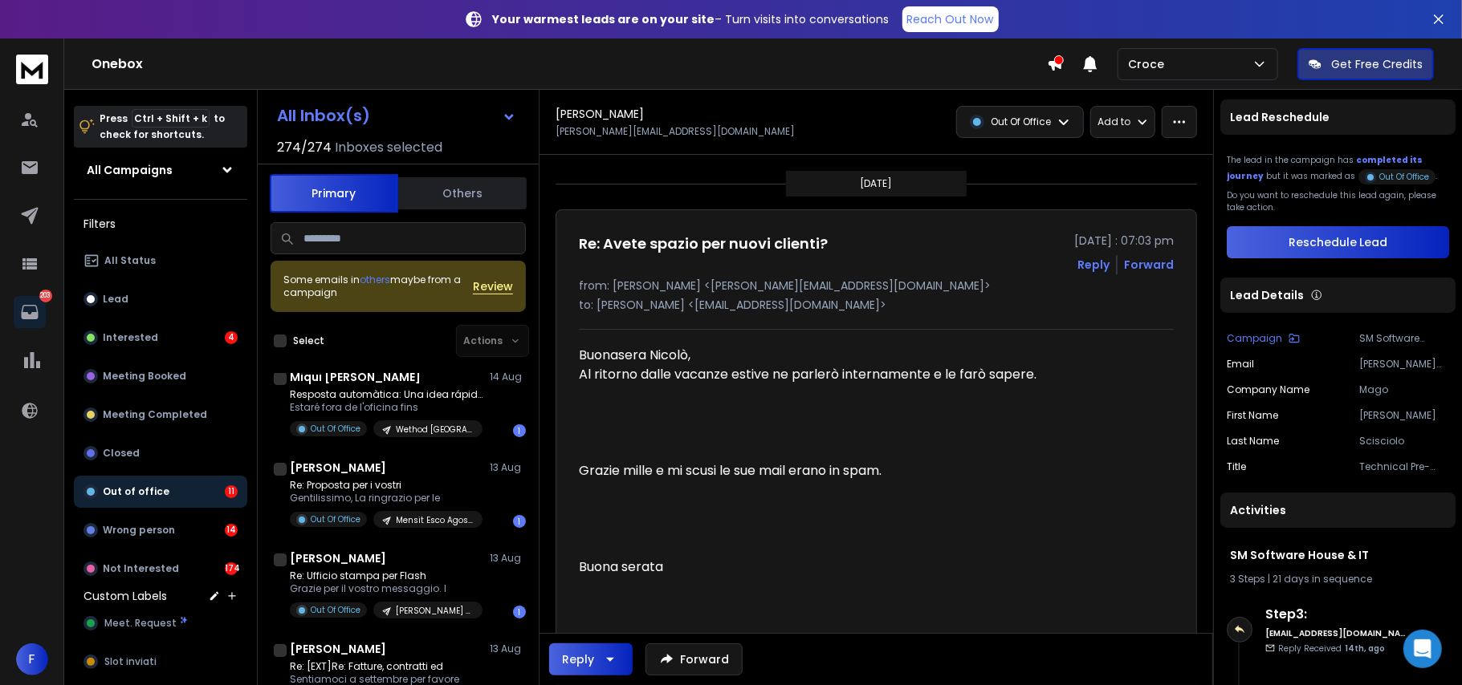
scroll to position [299, 0]
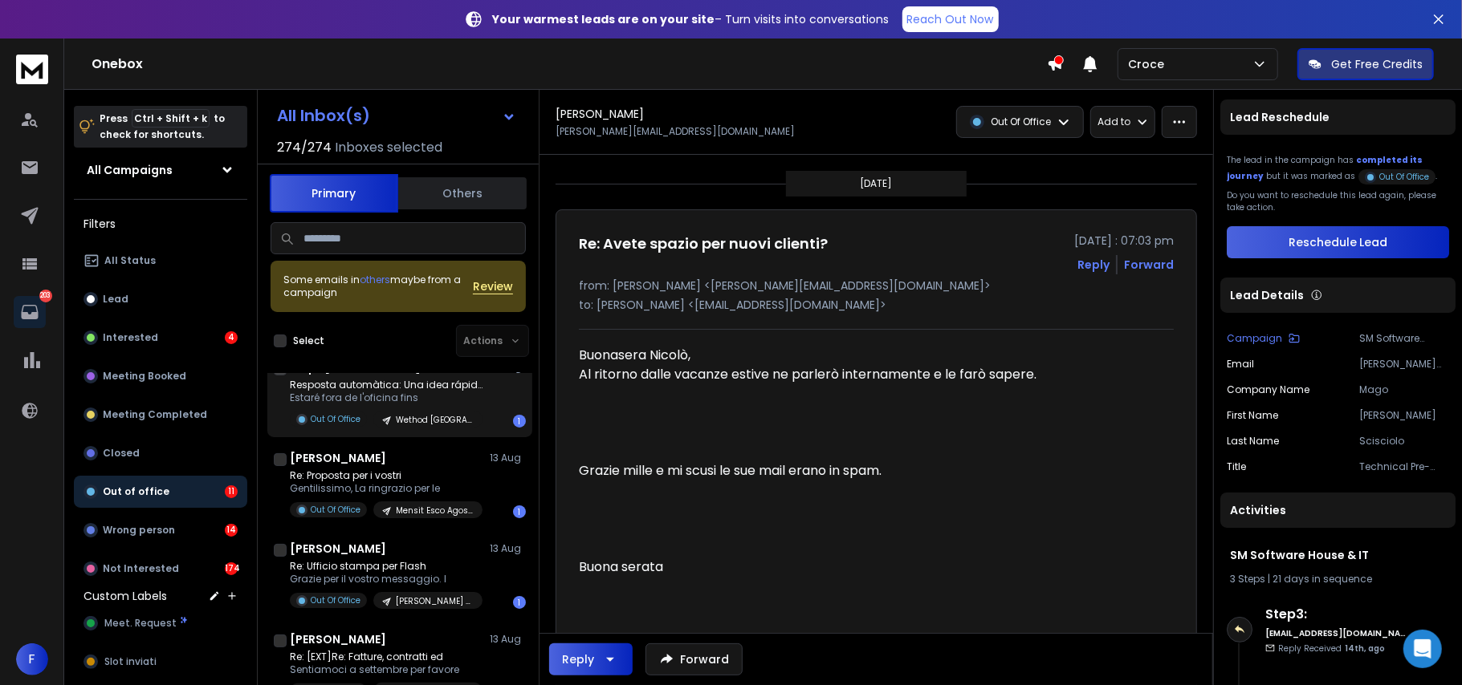
click at [495, 418] on div "Resposta automàtica: Una idea rápida Estaré fora de l'oficina fins Out Of Offic…" at bounding box center [408, 403] width 236 height 49
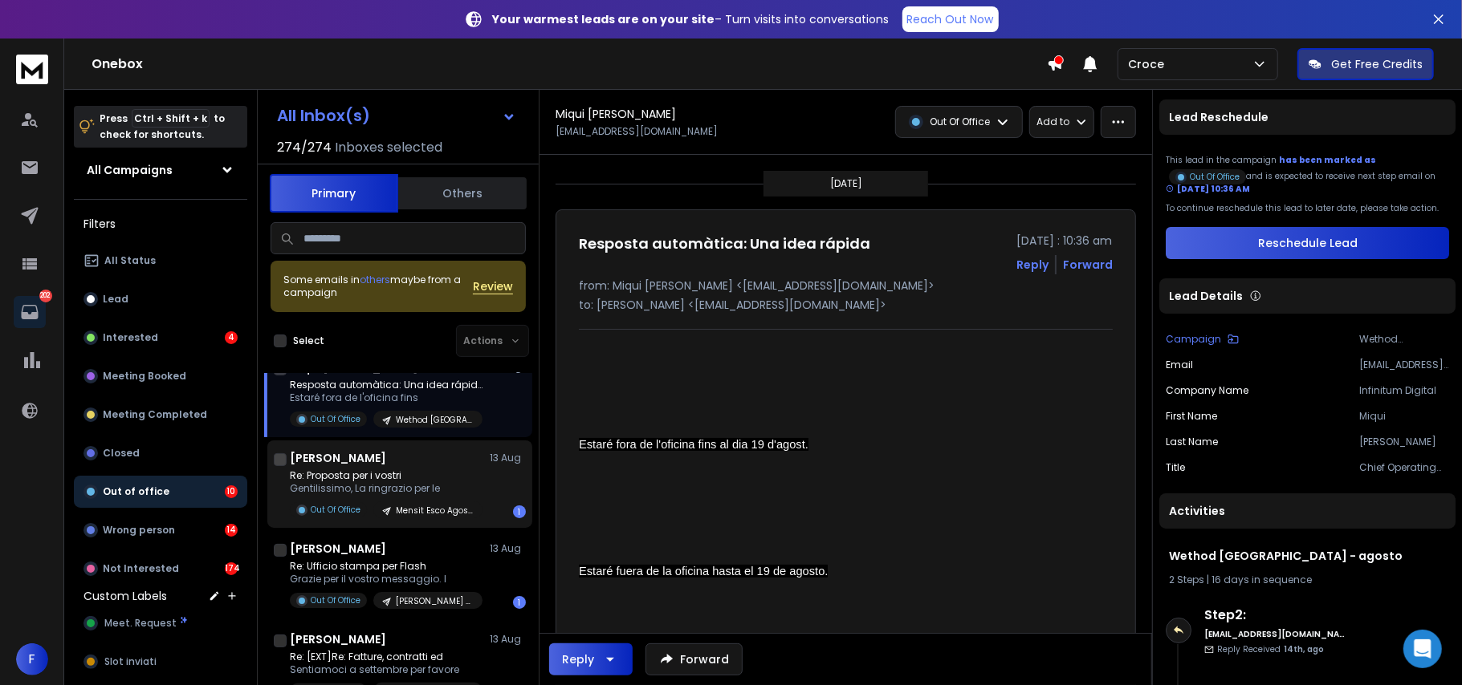
click at [454, 508] on p "Mensit Esco Agosto" at bounding box center [434, 511] width 77 height 12
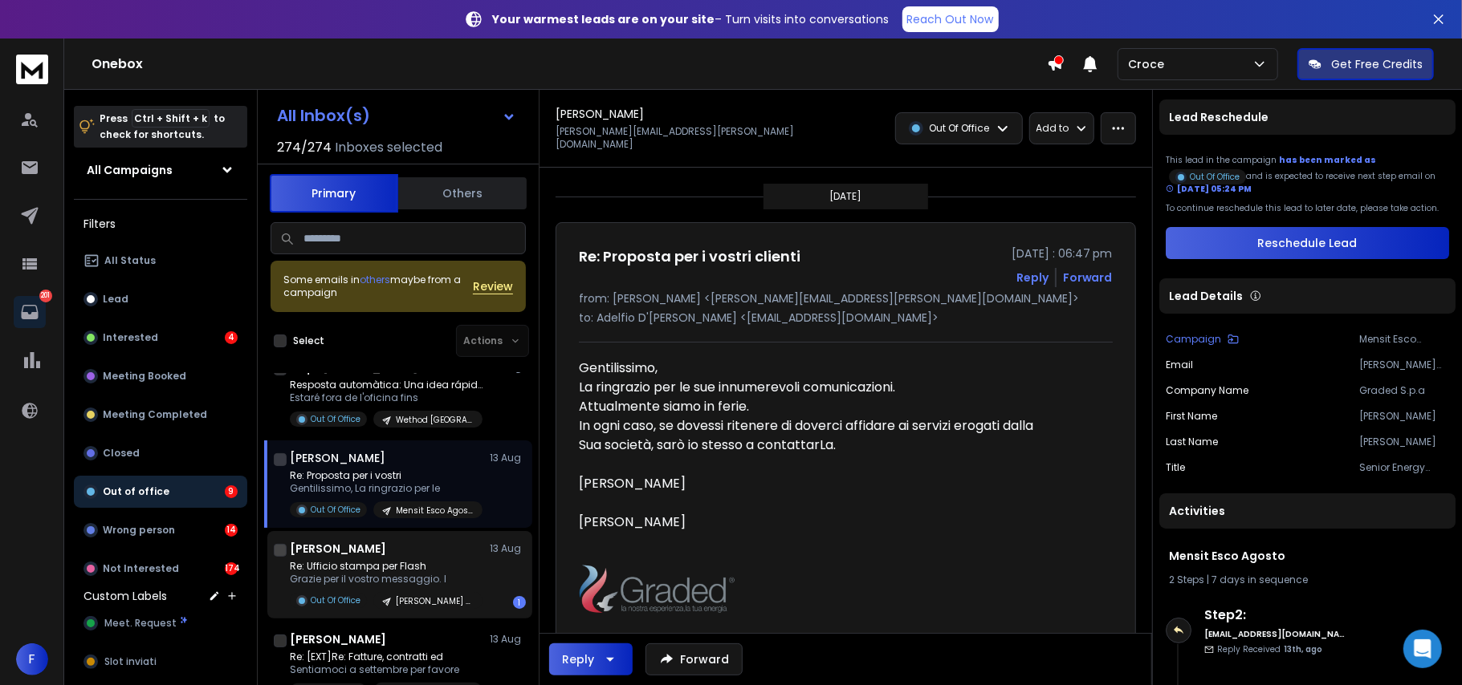
click at [466, 563] on div "Re: Ufficio stampa per Flash Grazie per il vostro messaggio. I Out Of Office [P…" at bounding box center [408, 584] width 236 height 49
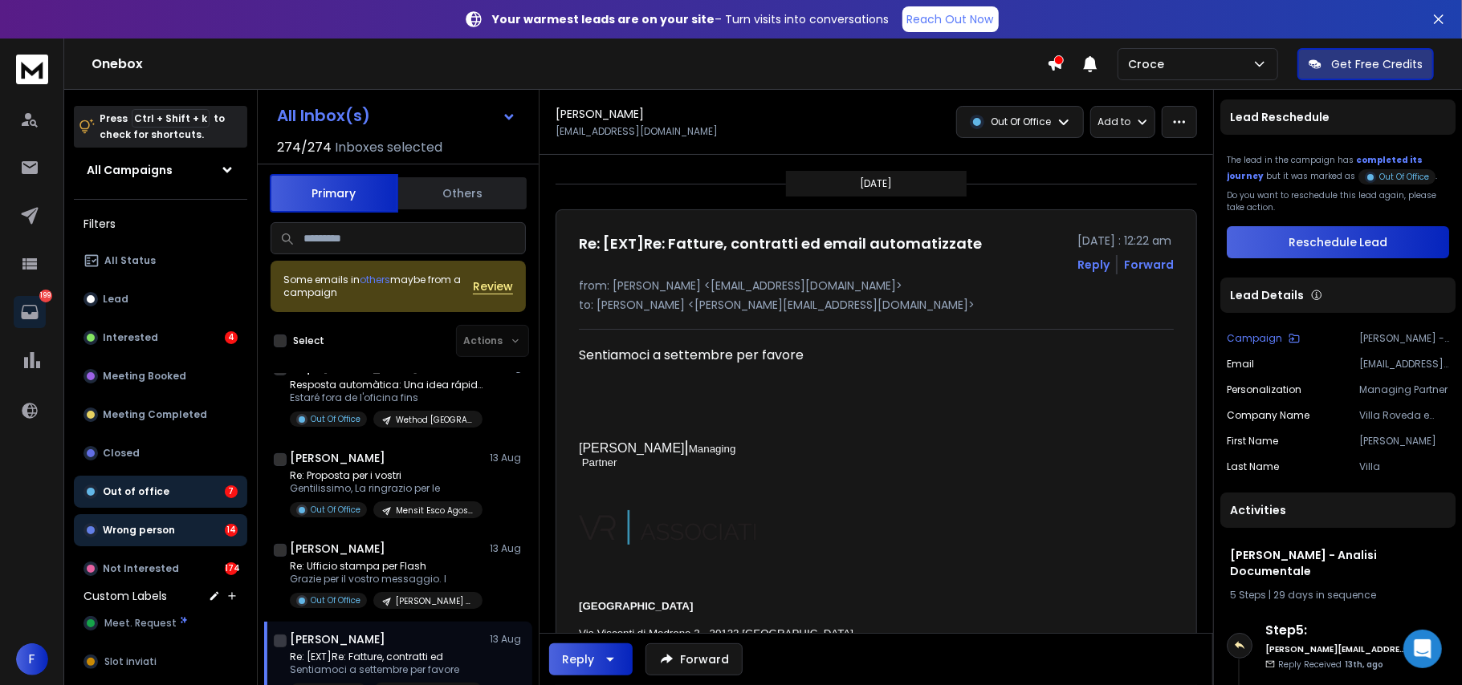
click at [219, 534] on button "Wrong person 14" at bounding box center [160, 530] width 173 height 32
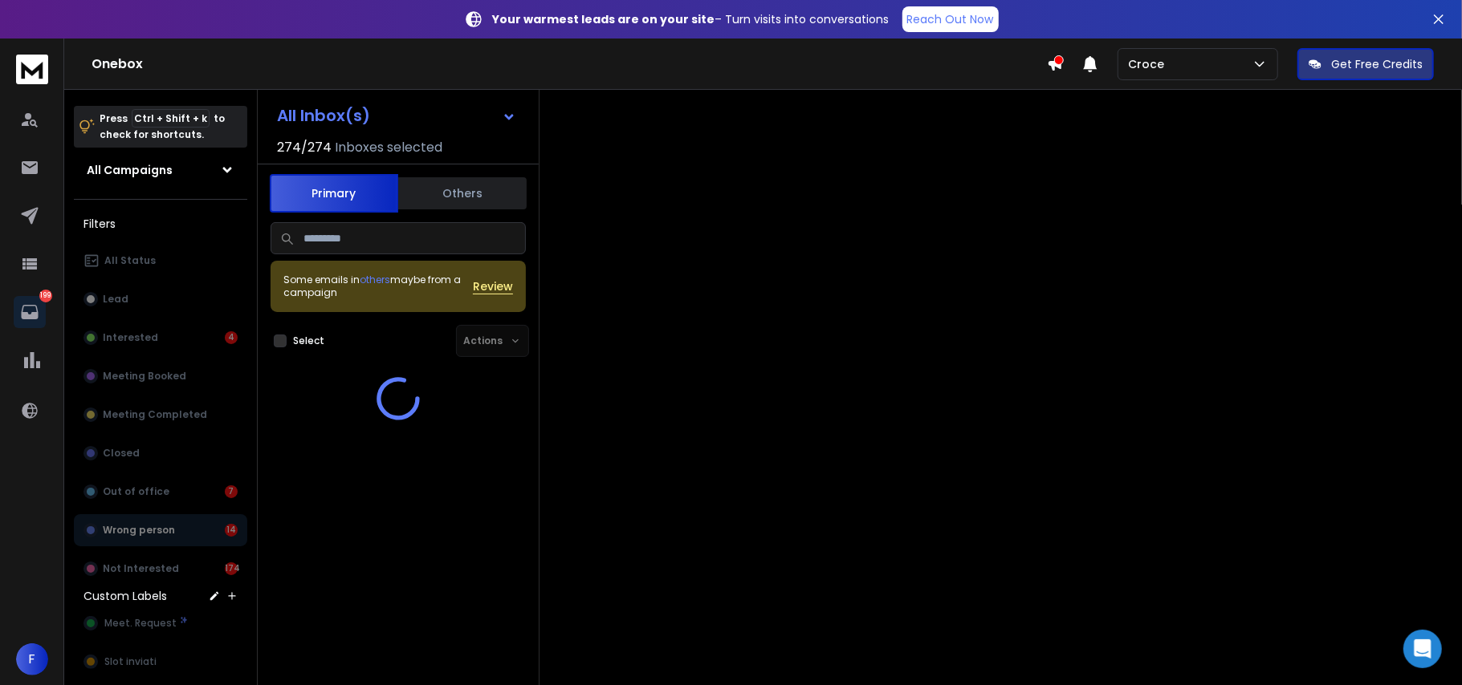
scroll to position [0, 0]
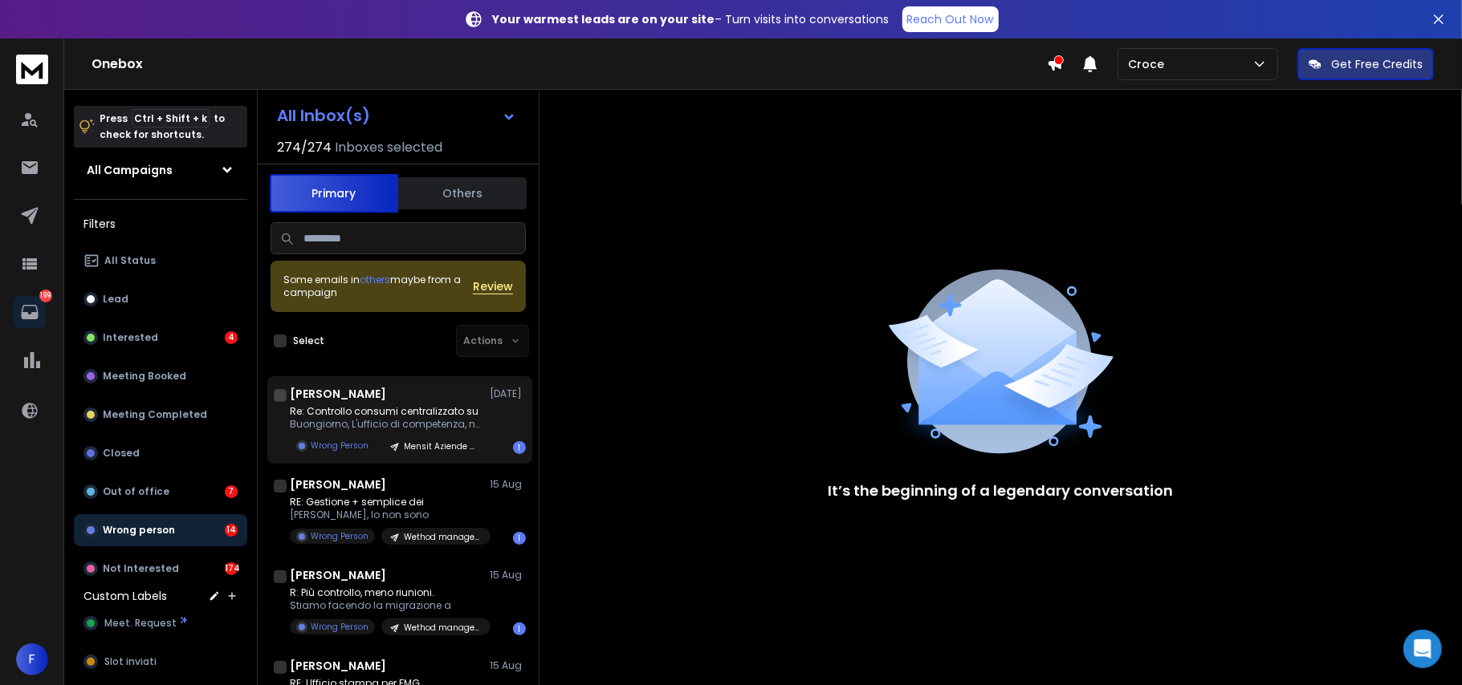
click at [293, 396] on h1 "[PERSON_NAME]" at bounding box center [338, 394] width 96 height 16
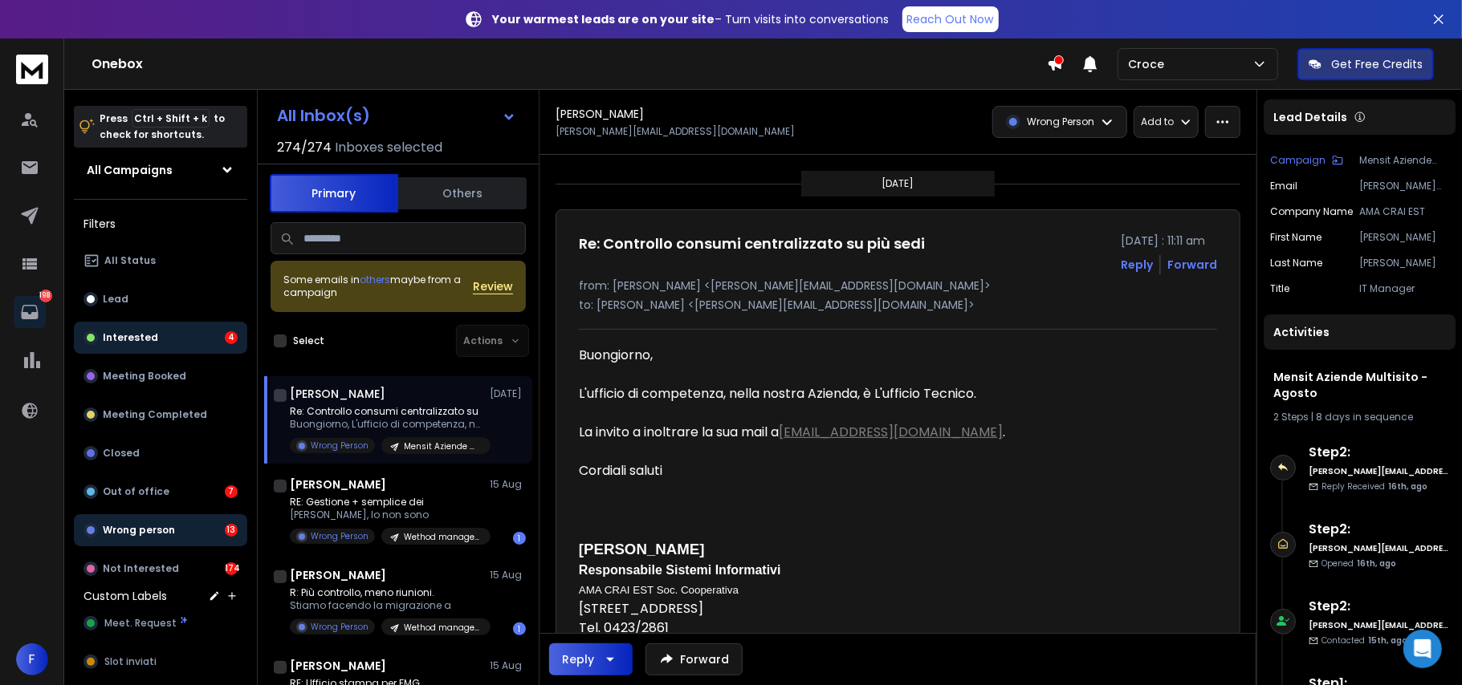
click at [196, 328] on button "Interested 4" at bounding box center [160, 338] width 173 height 32
